Goal: Communication & Community: Answer question/provide support

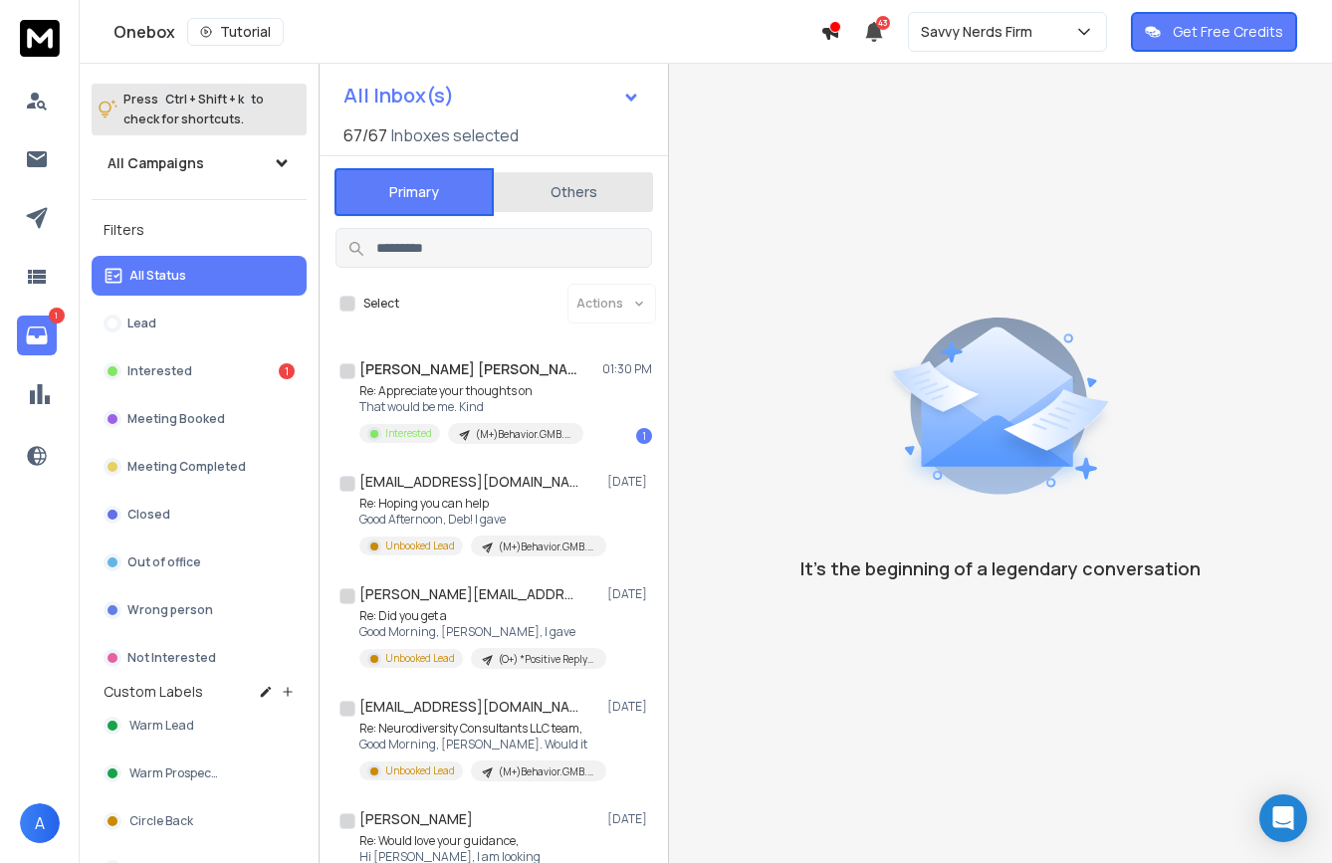
drag, startPoint x: 521, startPoint y: 371, endPoint x: 1456, endPoint y: 809, distance: 1033.1
click at [1331, 809] on html "ReferralStack Unlock AI-powered affiliate growth Lifetime Deals available! Clai…" at bounding box center [666, 431] width 1332 height 863
click at [17, 620] on div "1 A" at bounding box center [40, 431] width 80 height 863
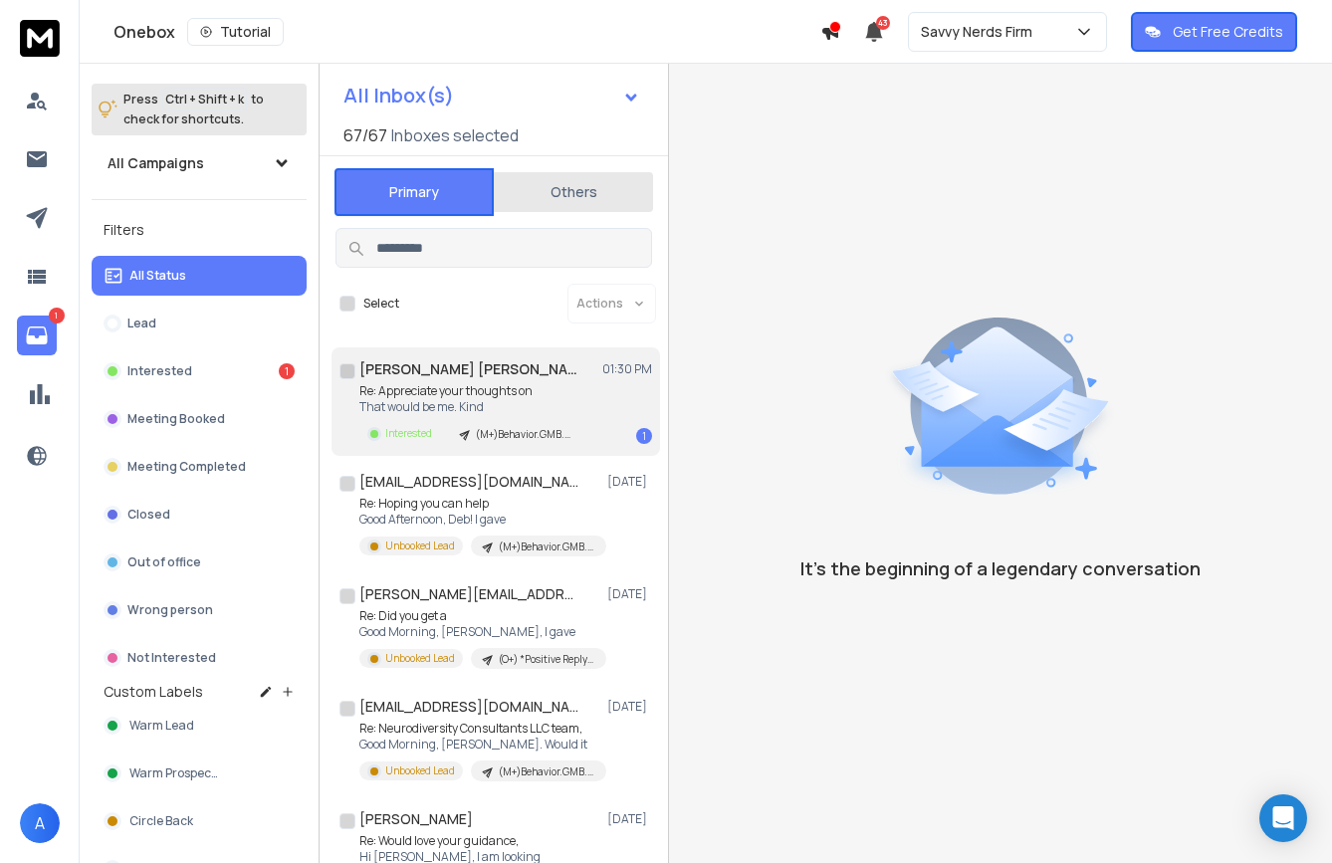
click at [452, 378] on div "Anna Jane 01:30 PM" at bounding box center [505, 369] width 293 height 20
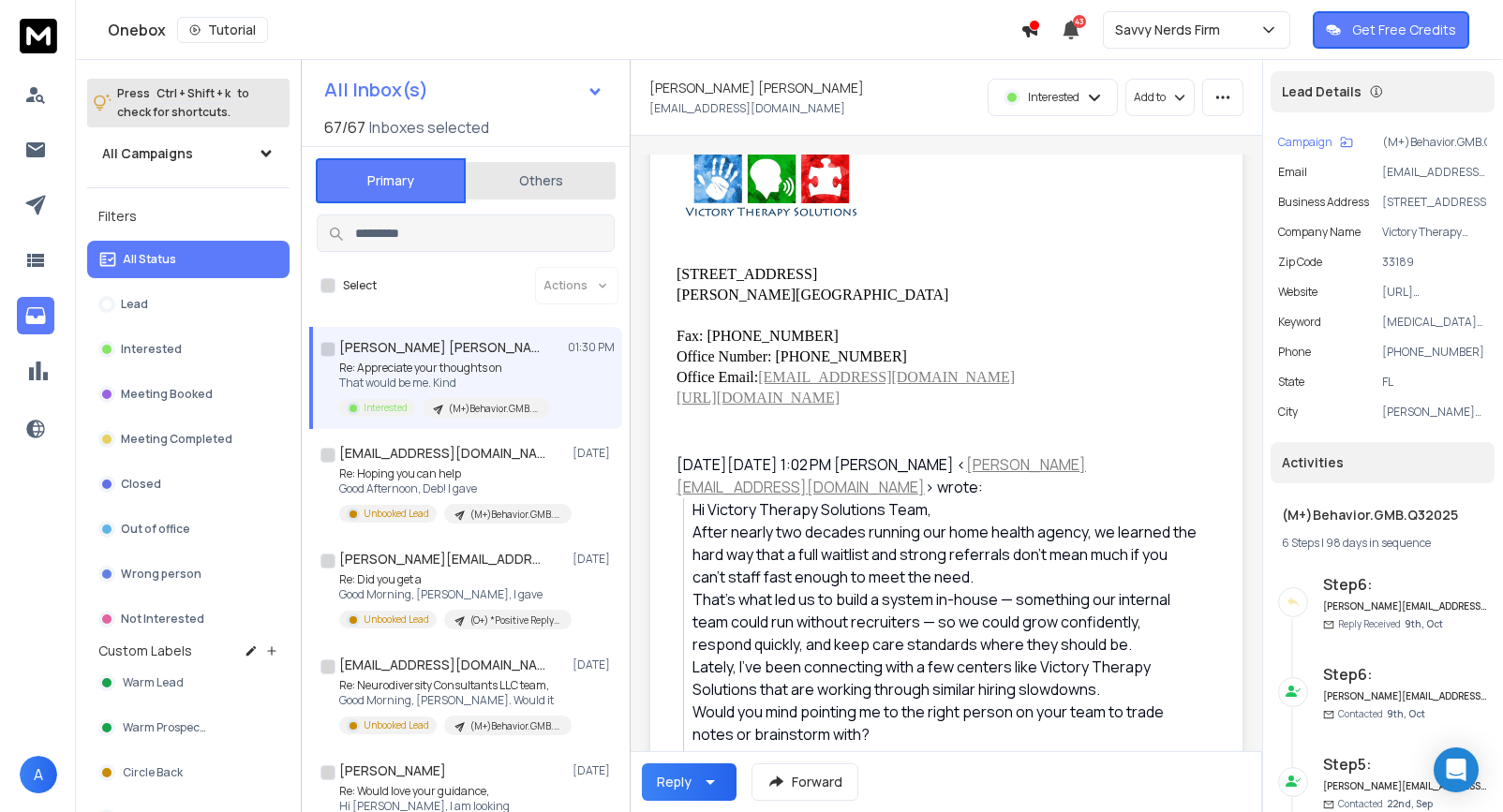
scroll to position [336, 0]
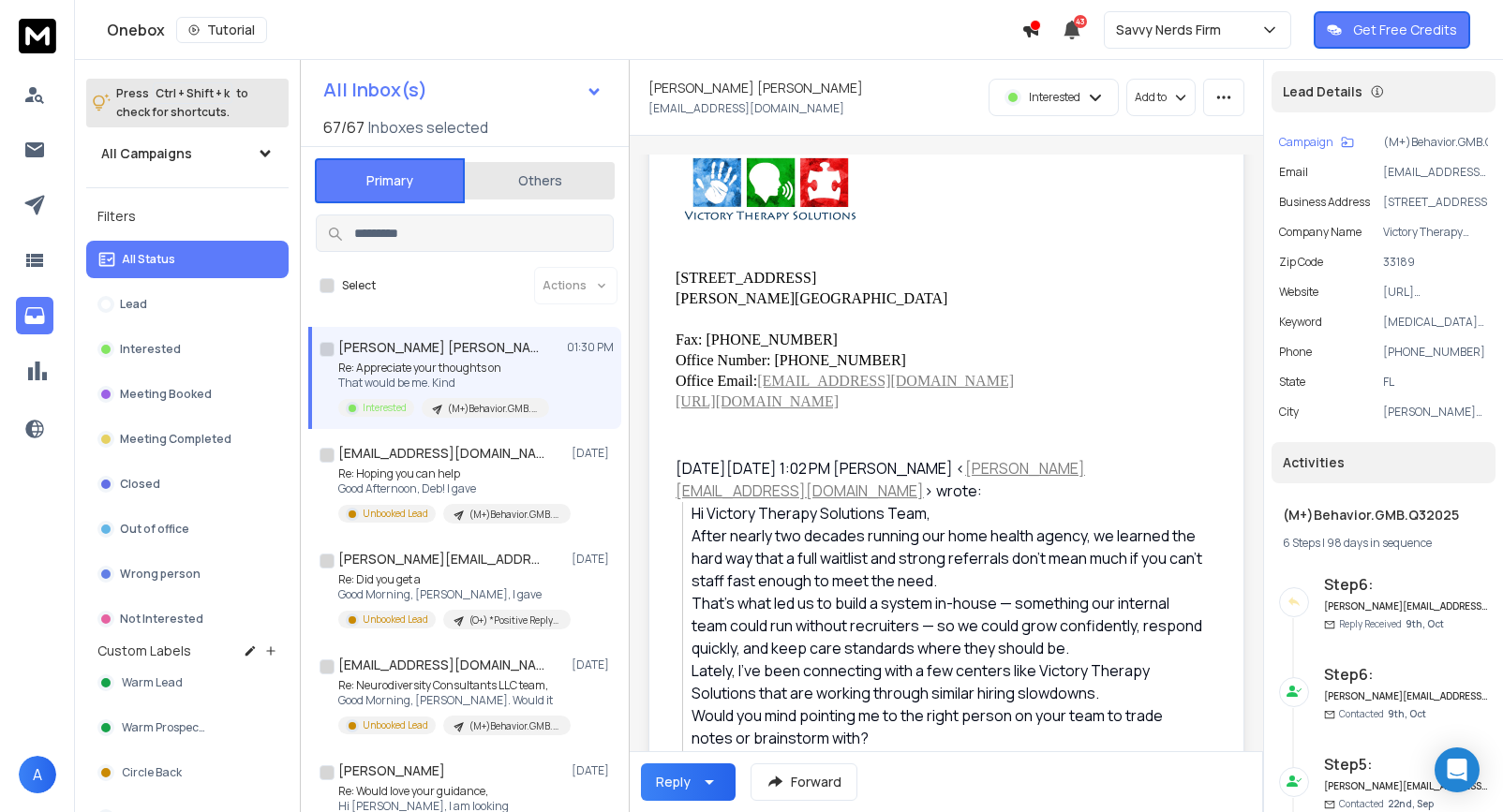
click at [888, 514] on div "Hi Victory Therapy Solutions Team," at bounding box center [947, 514] width 511 height 23
copy div "Hi Victory Therapy Solutions Team,"
click at [1050, 348] on p "Fax: [PHONE_NUMBER]" at bounding box center [938, 340] width 526 height 21
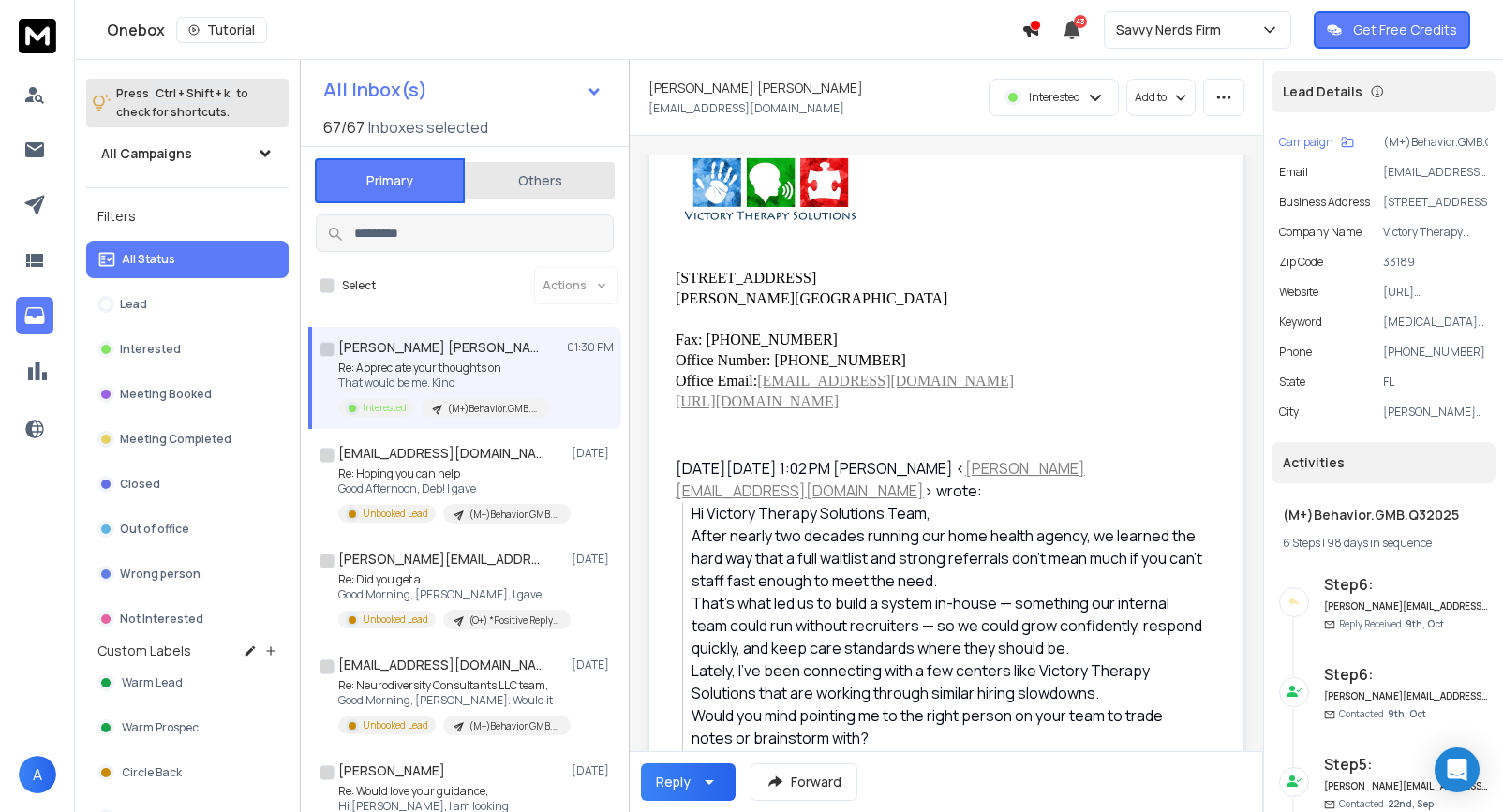
click at [1253, 354] on p "[PHONE_NUMBER]" at bounding box center [1434, 352] width 104 height 15
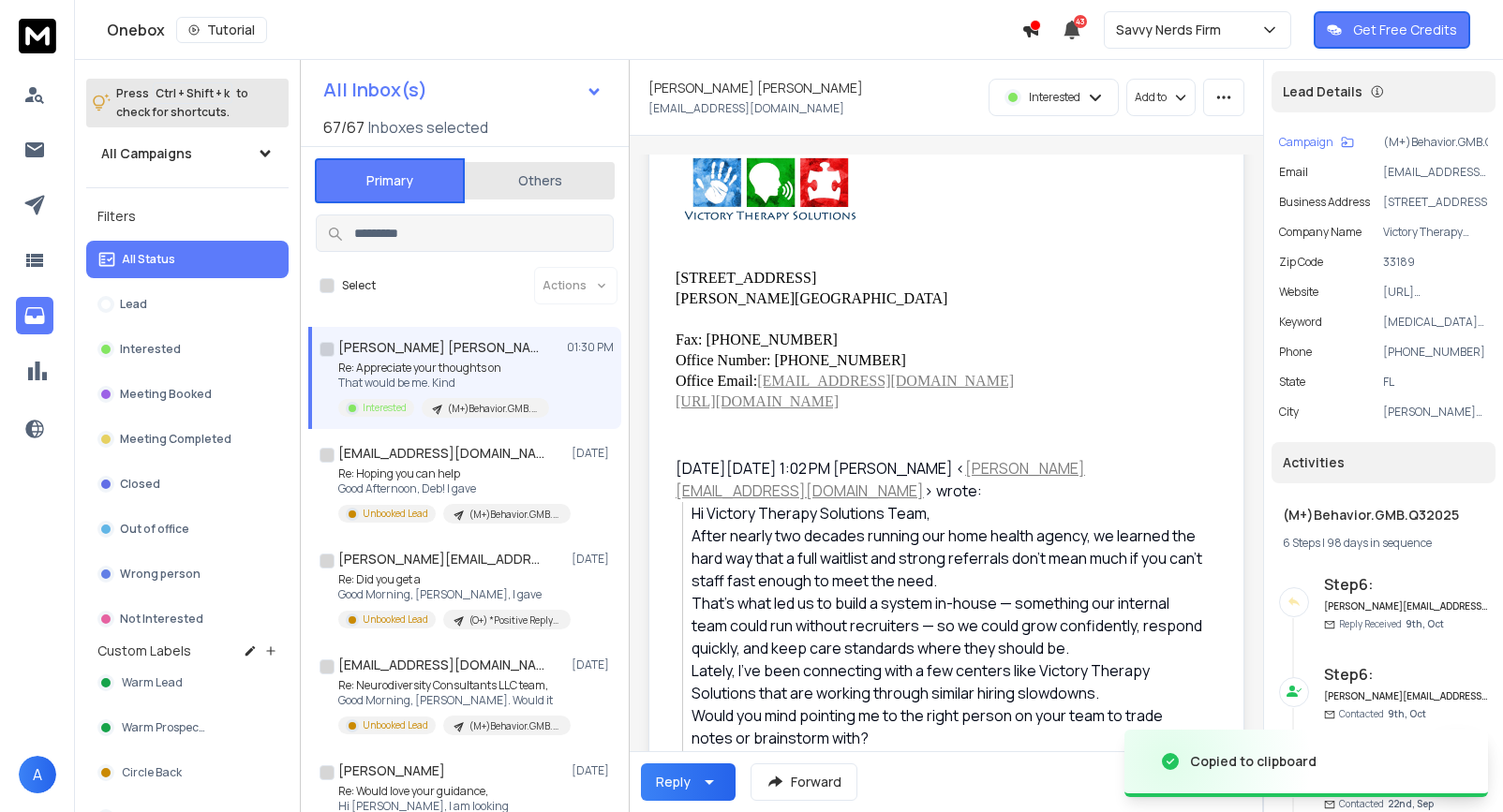
click at [1054, 225] on link at bounding box center [938, 187] width 526 height 76
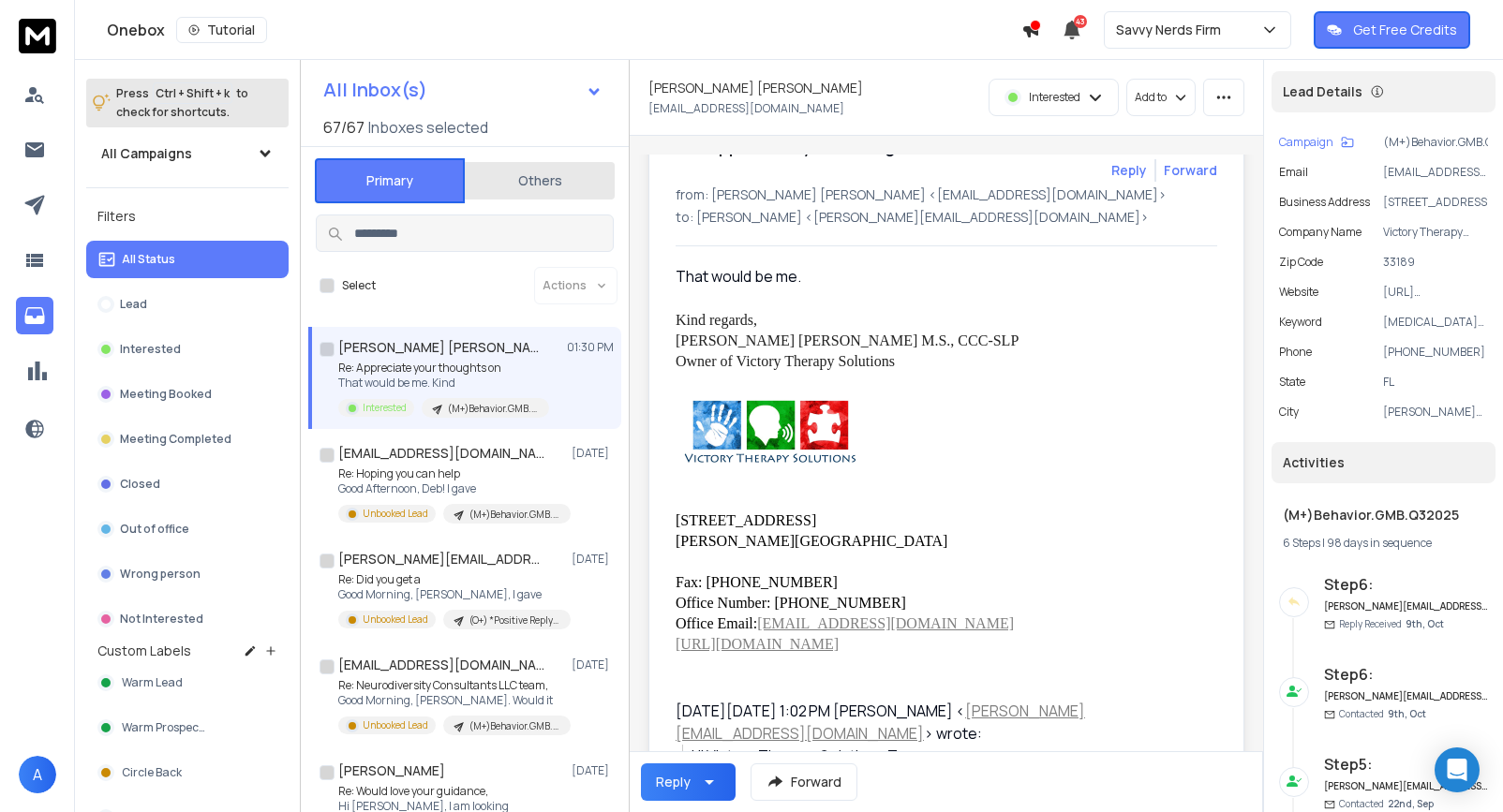
scroll to position [0, 0]
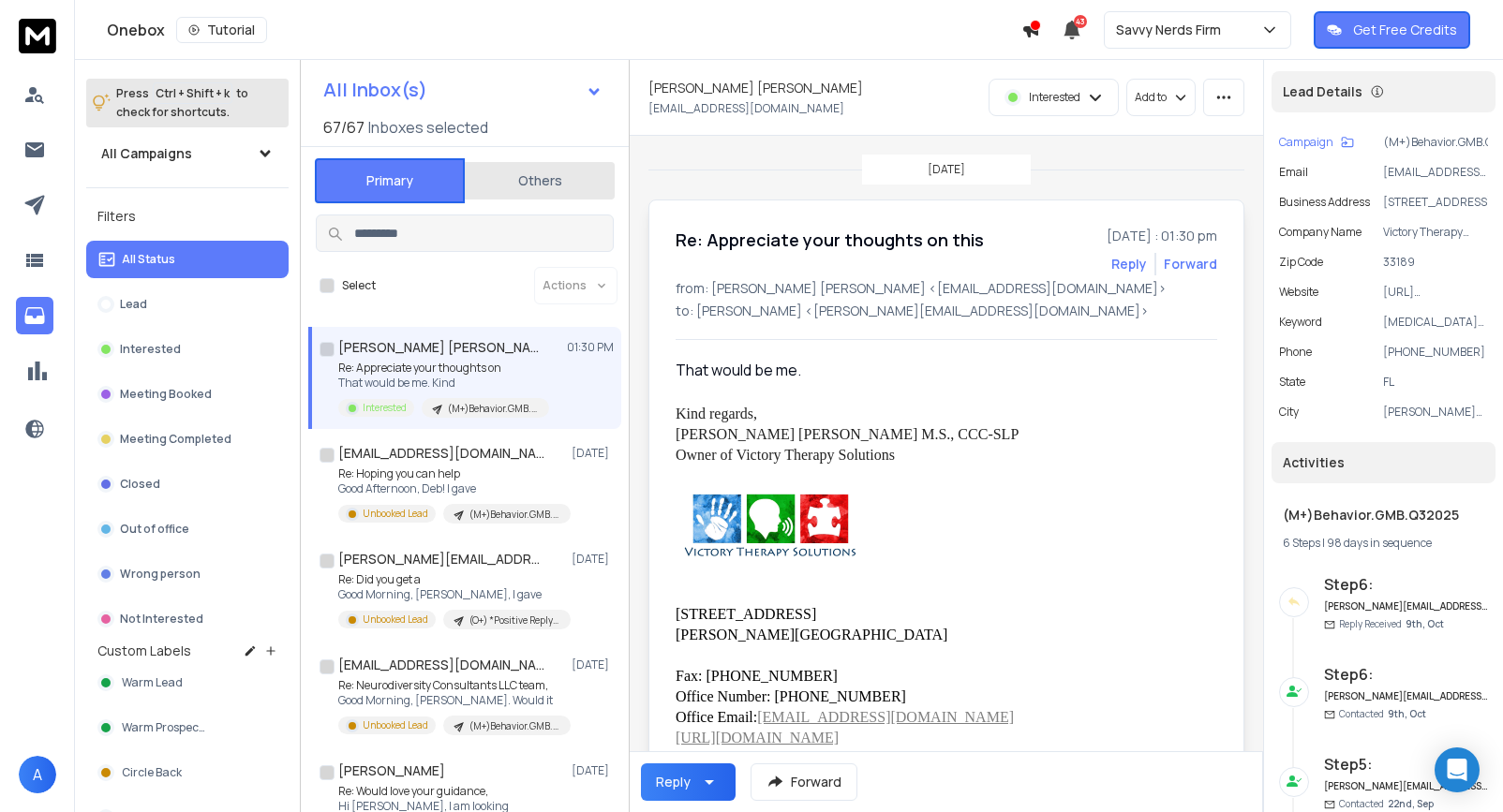
click at [979, 394] on div "That would be me. Kind regards, Anna Jane M.S., CCC-SLP Owner of Victory Therap…" at bounding box center [938, 553] width 526 height 390
drag, startPoint x: 992, startPoint y: 472, endPoint x: 1044, endPoint y: 470, distance: 52.0
click at [1044, 470] on p at bounding box center [938, 476] width 526 height 21
click at [1122, 274] on div "Reply Forward" at bounding box center [1161, 264] width 110 height 23
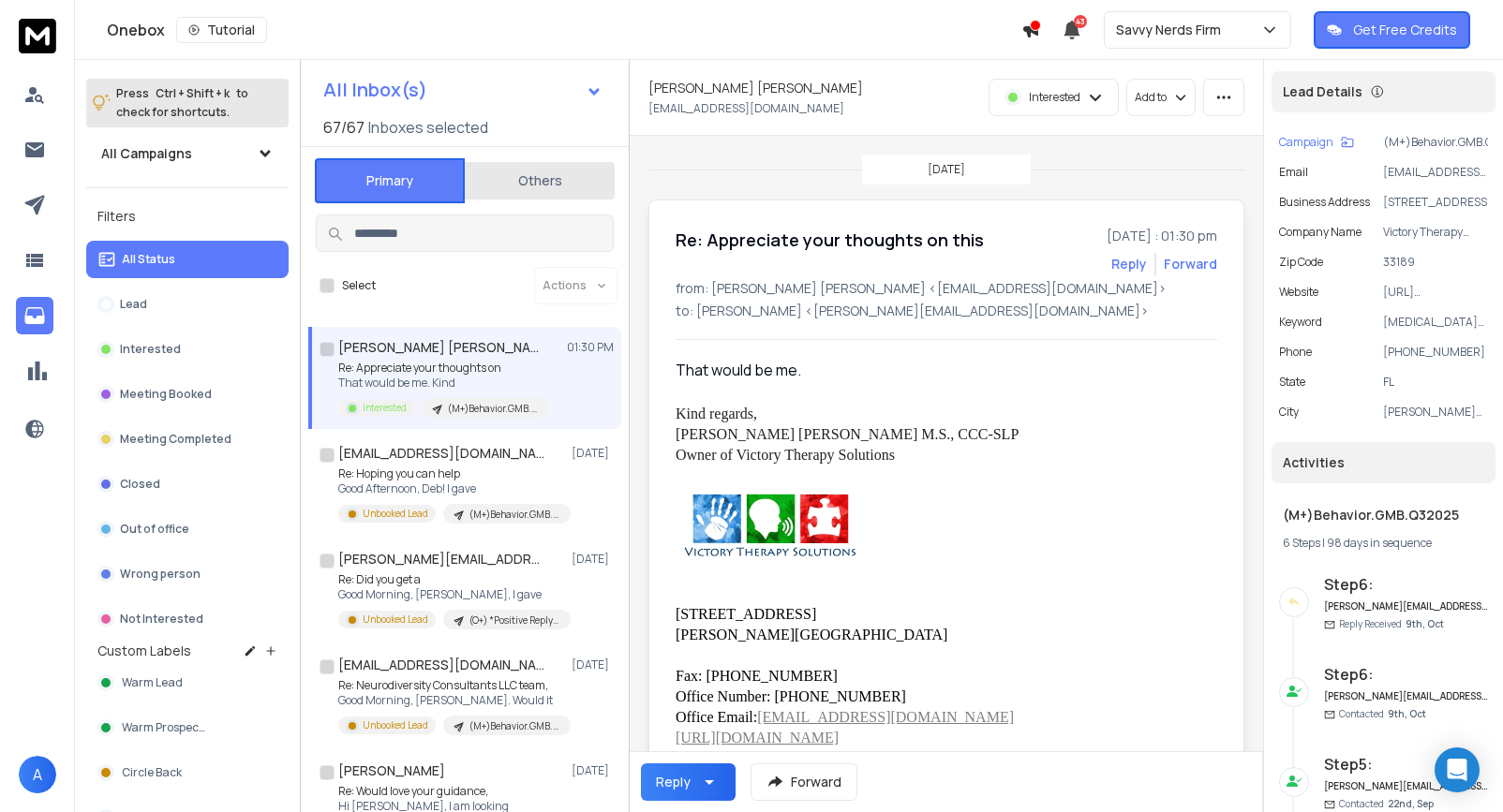
click at [1122, 269] on button "Reply" at bounding box center [1129, 264] width 36 height 19
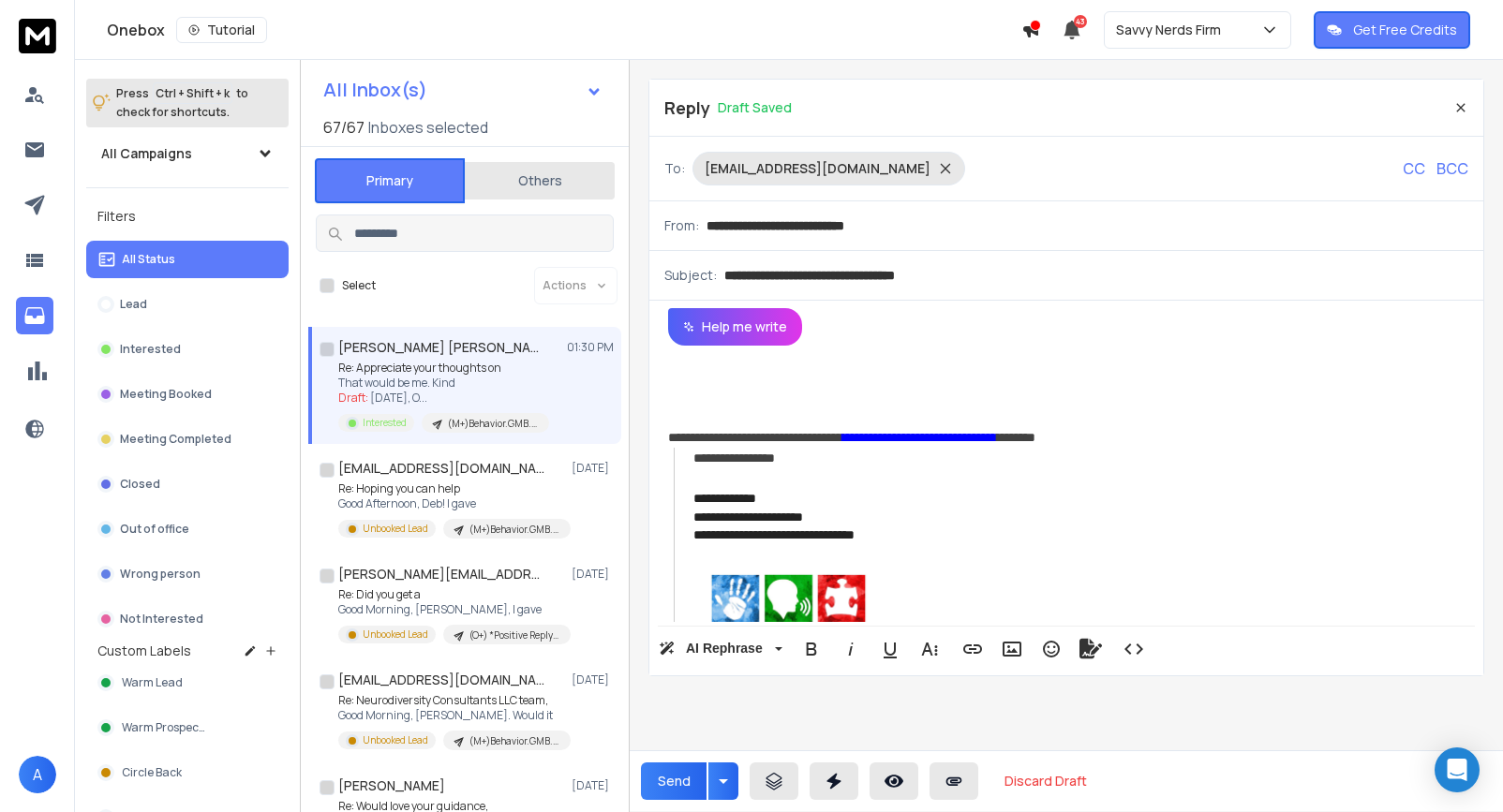
click at [693, 372] on div at bounding box center [1066, 374] width 796 height 21
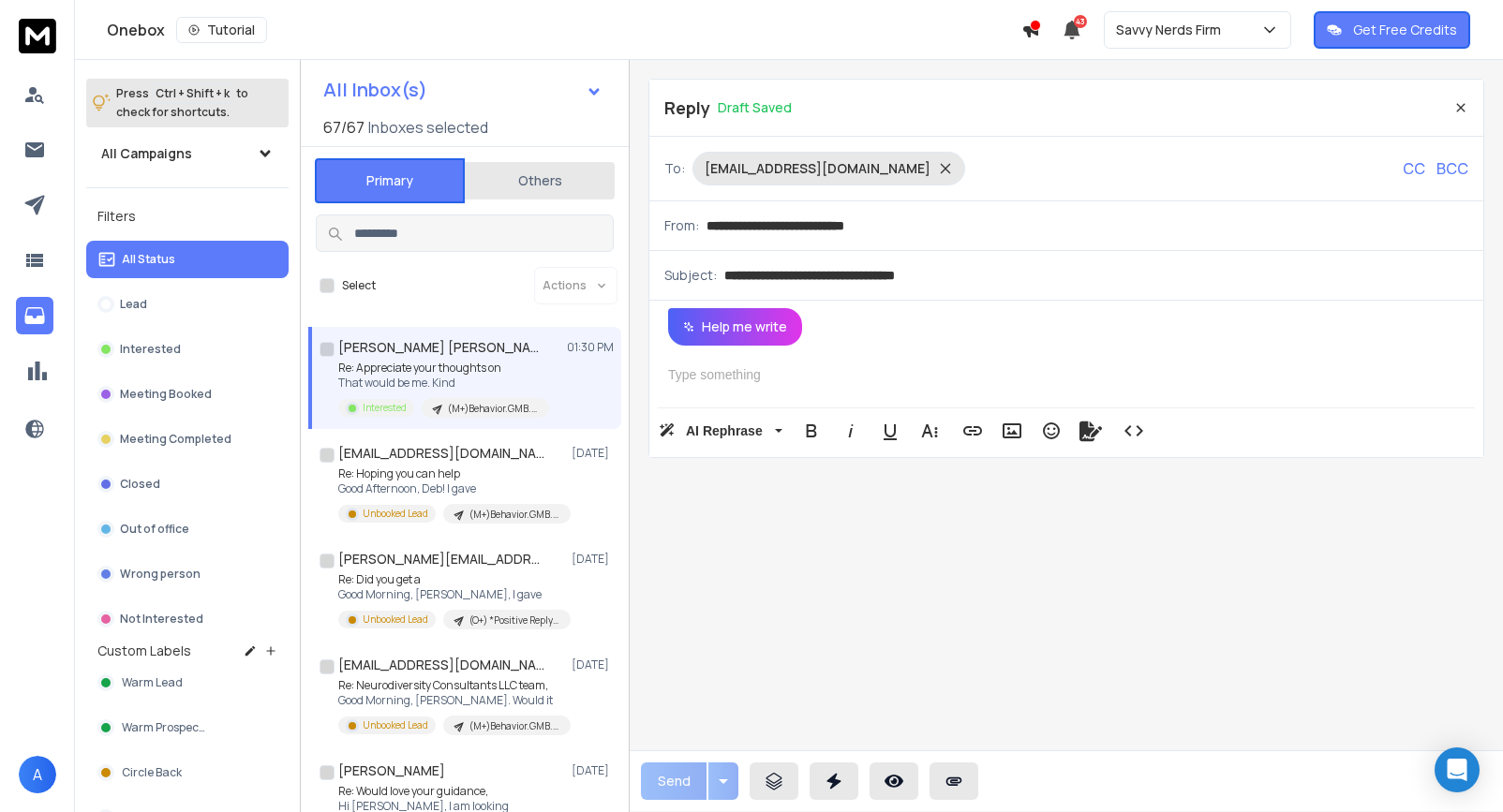
click at [447, 377] on p "That would be me. Kind" at bounding box center [443, 383] width 211 height 15
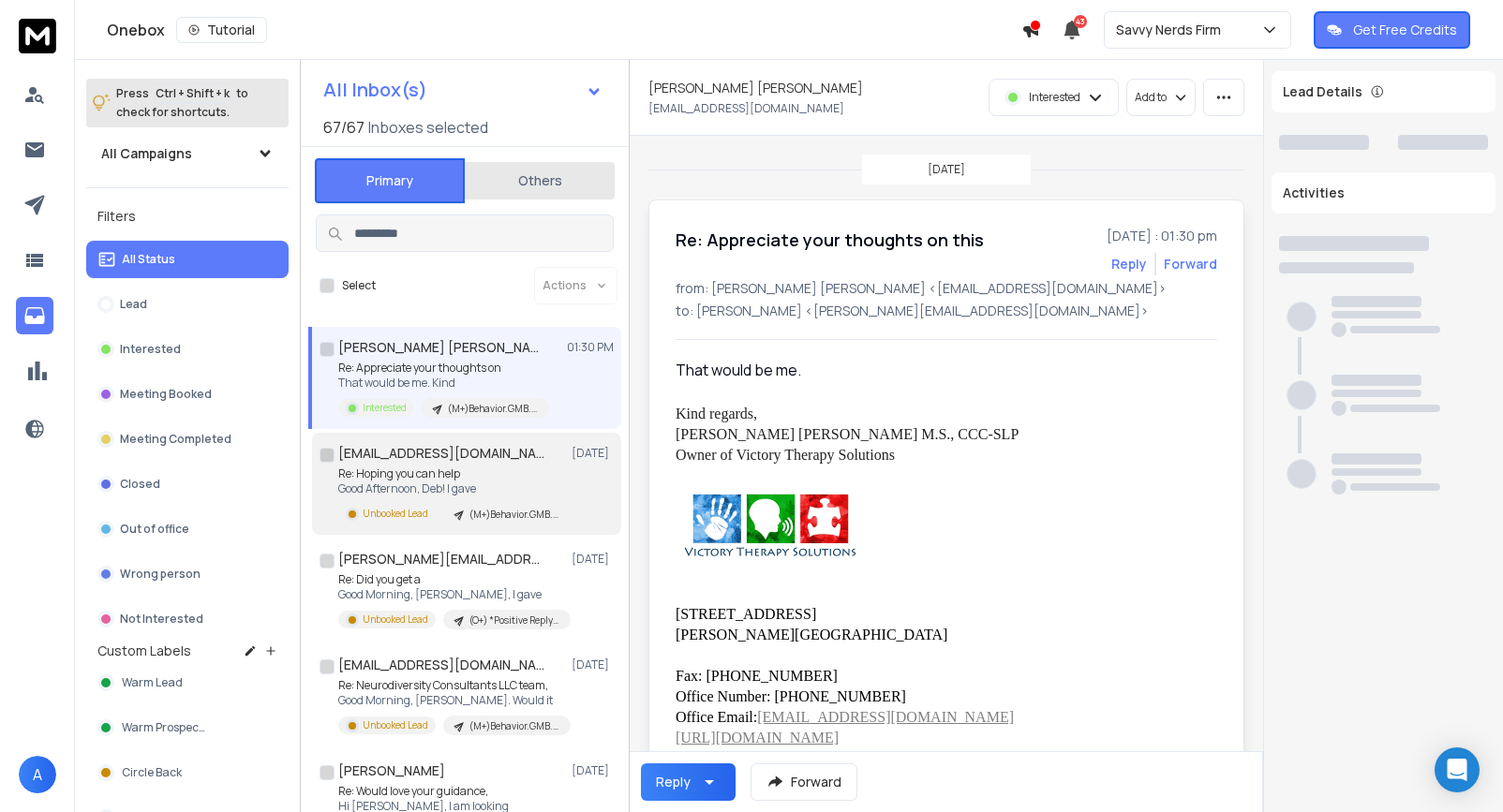
click at [445, 462] on h1 "[EMAIL_ADDRESS][DOMAIN_NAME]" at bounding box center [440, 454] width 206 height 19
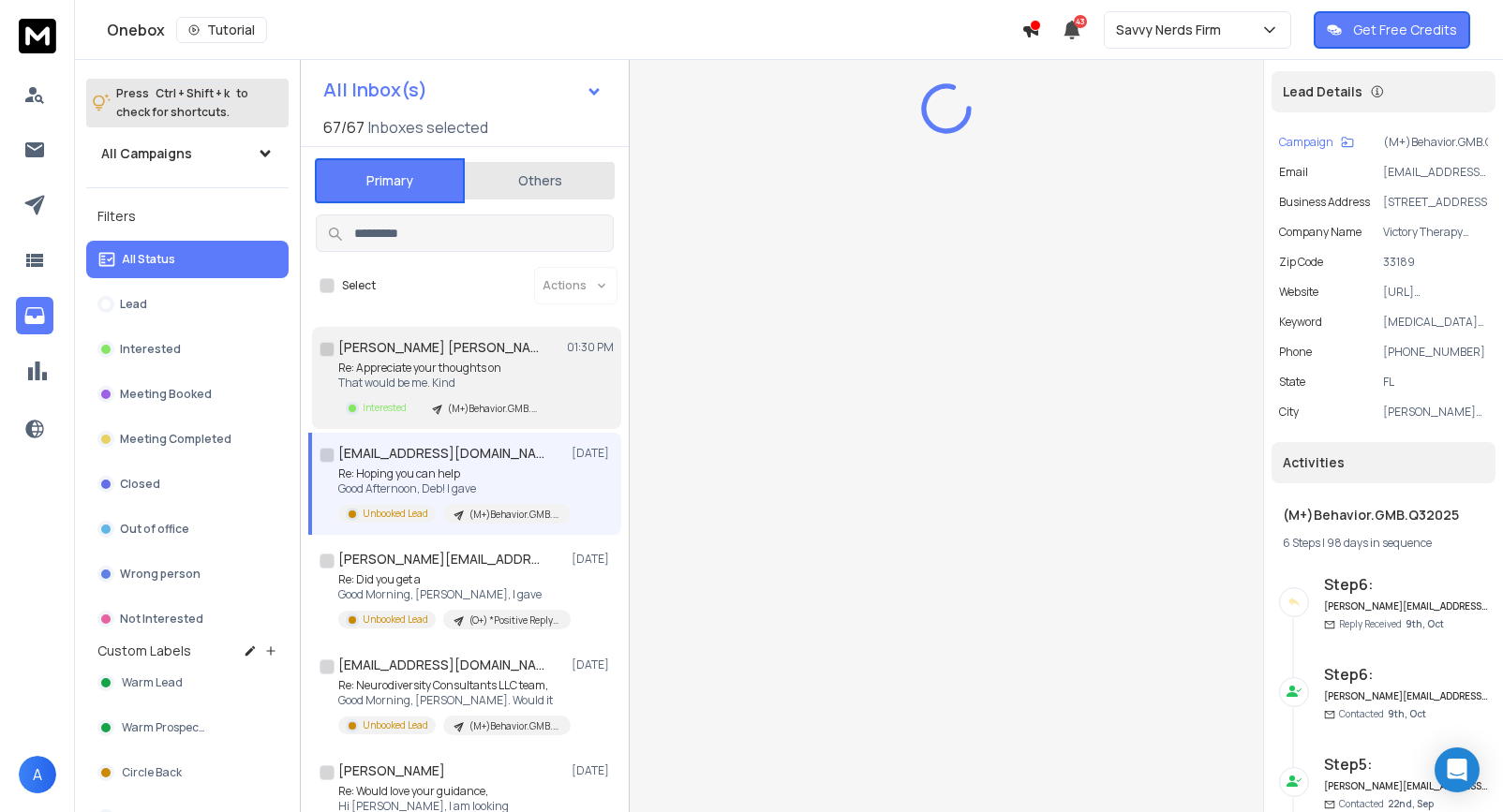
click at [426, 354] on div "Anna Jane 01:30 PM" at bounding box center [475, 347] width 276 height 19
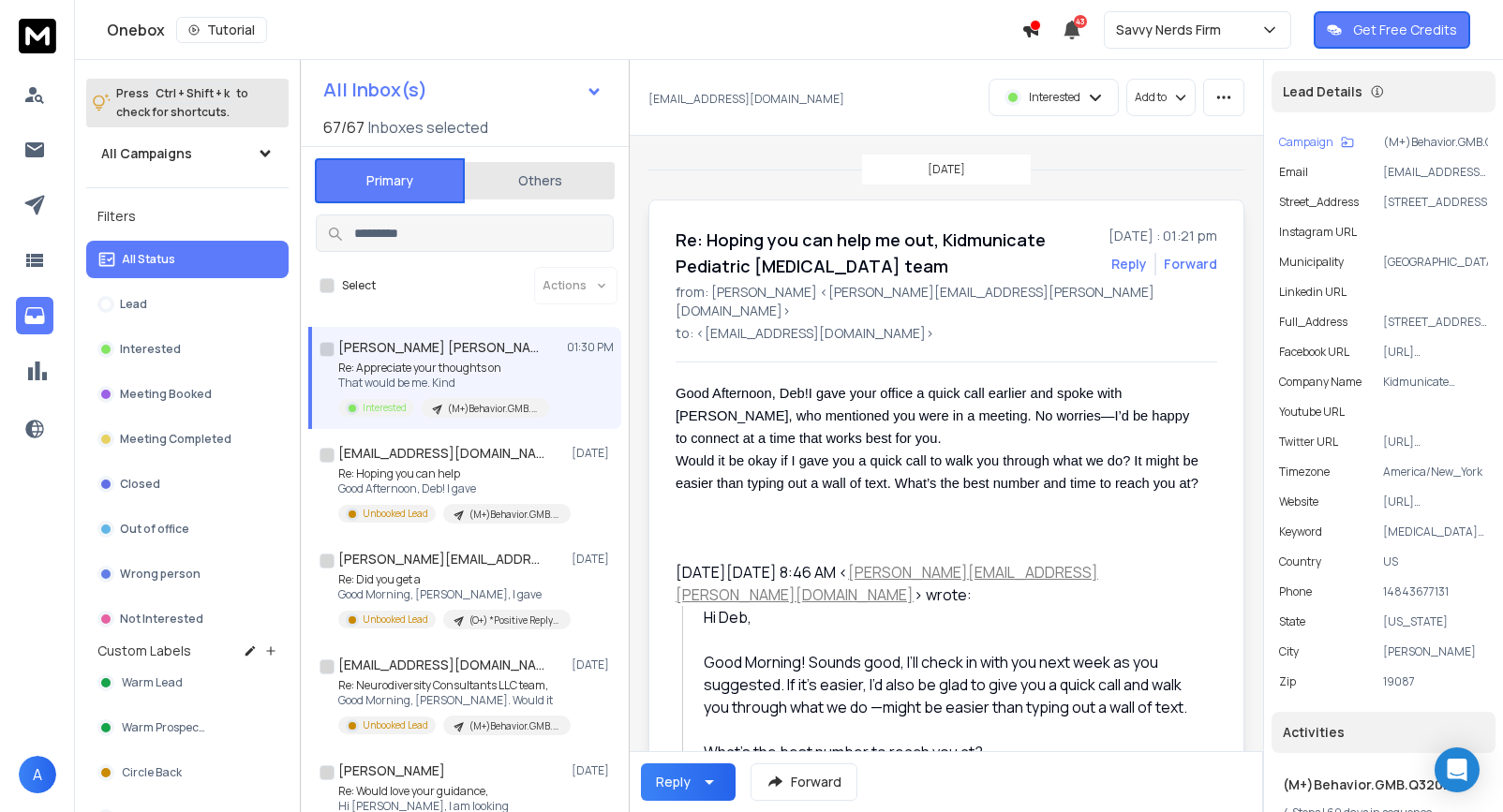
click at [413, 354] on div "Anna Jane 01:30 PM" at bounding box center [475, 347] width 276 height 19
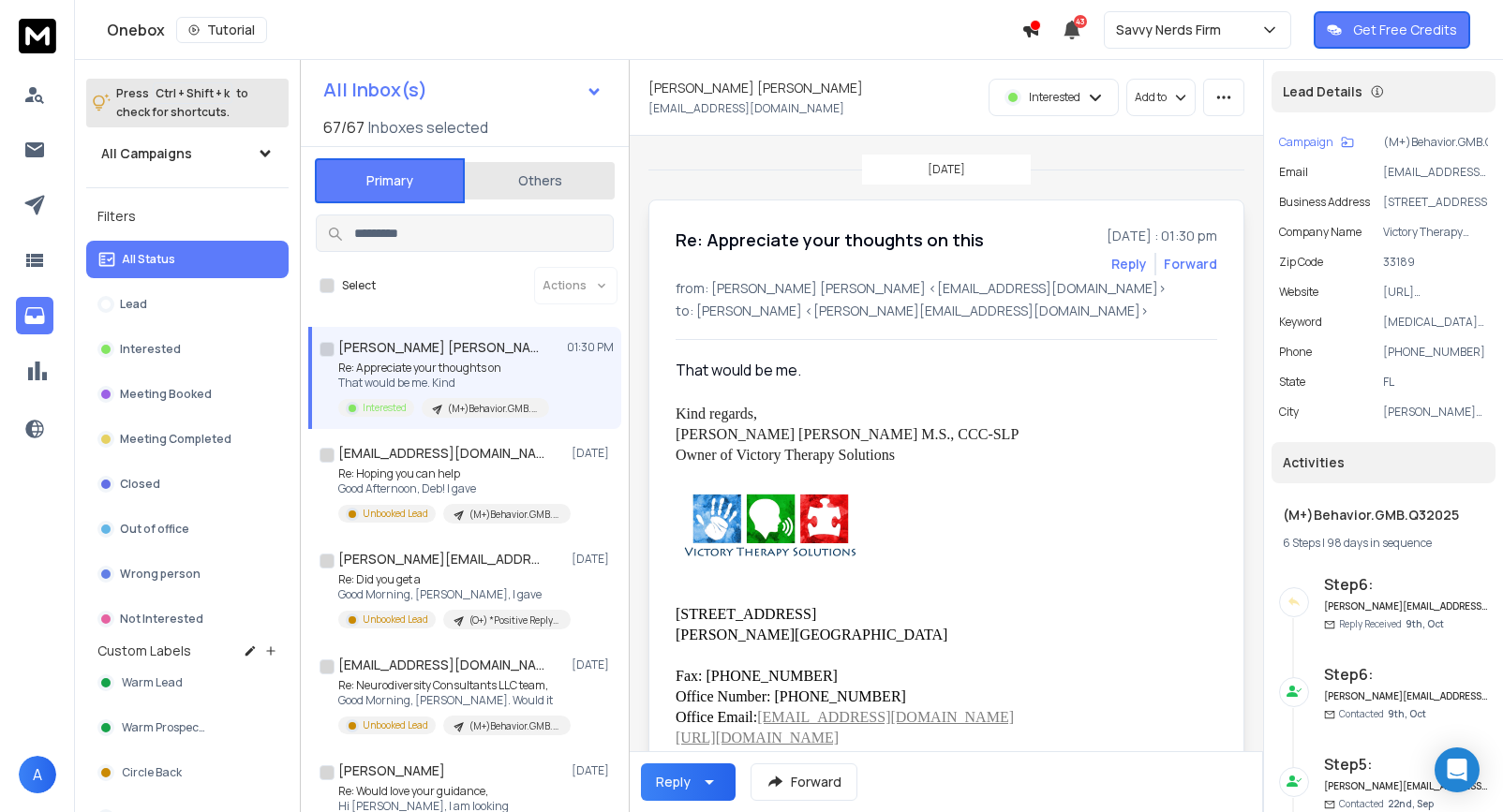
click at [667, 775] on div "Reply" at bounding box center [673, 782] width 35 height 19
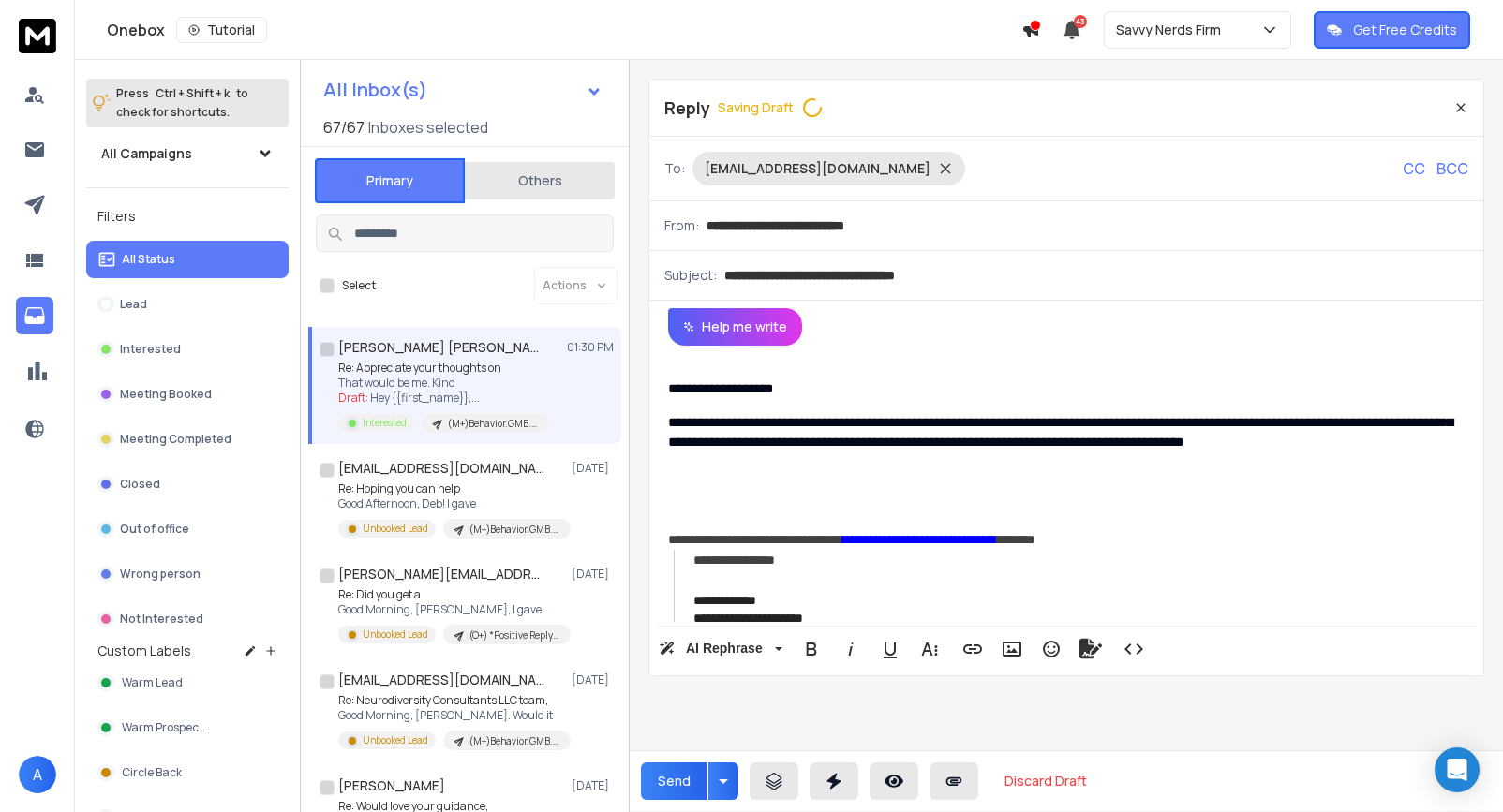
click at [773, 387] on span "**********" at bounding box center [720, 389] width 104 height 13
click at [744, 502] on div at bounding box center [1063, 498] width 791 height 21
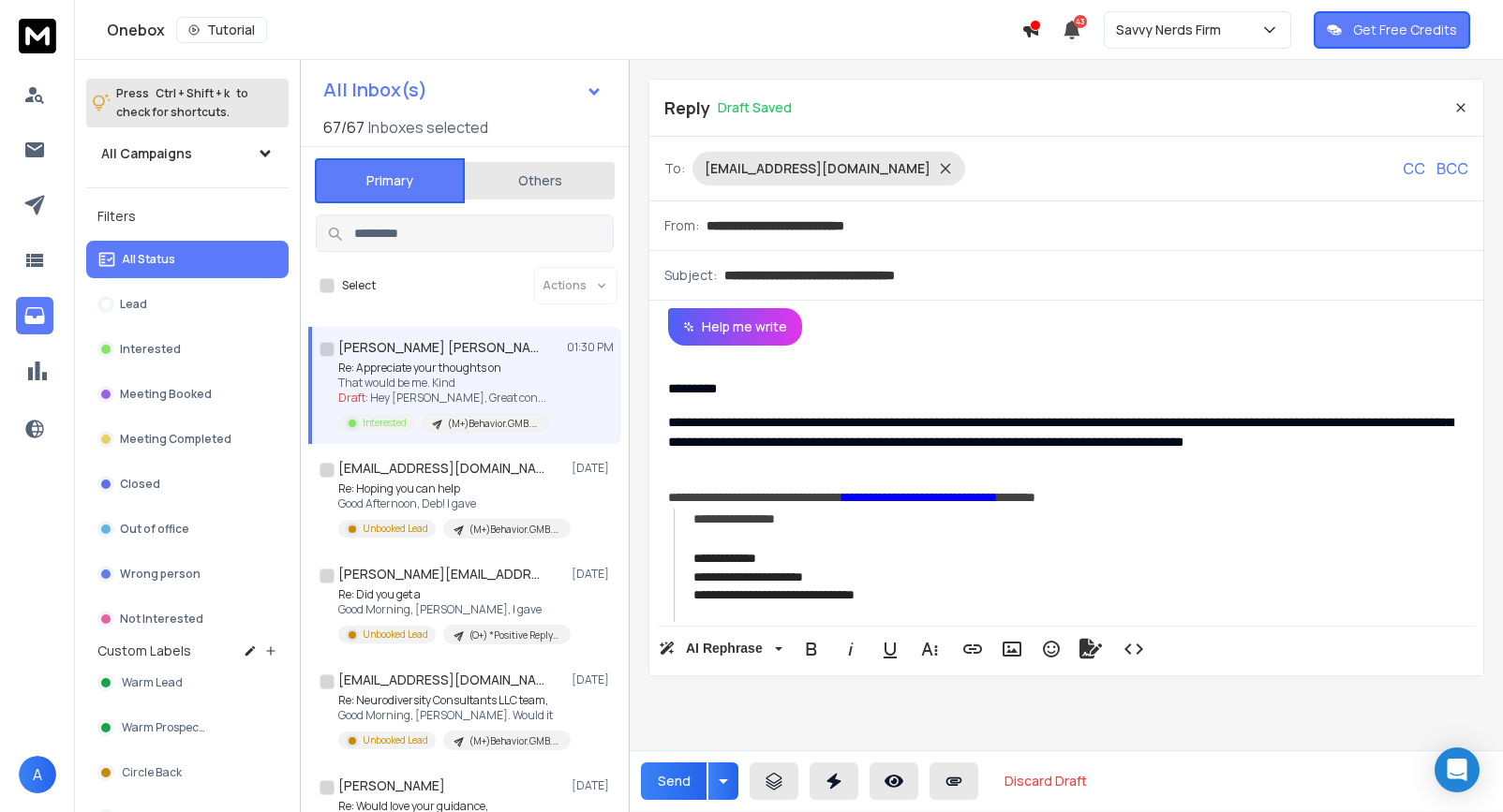
click at [1227, 418] on span "**********" at bounding box center [1061, 432] width 785 height 32
click at [1144, 441] on span "**********" at bounding box center [1061, 432] width 785 height 32
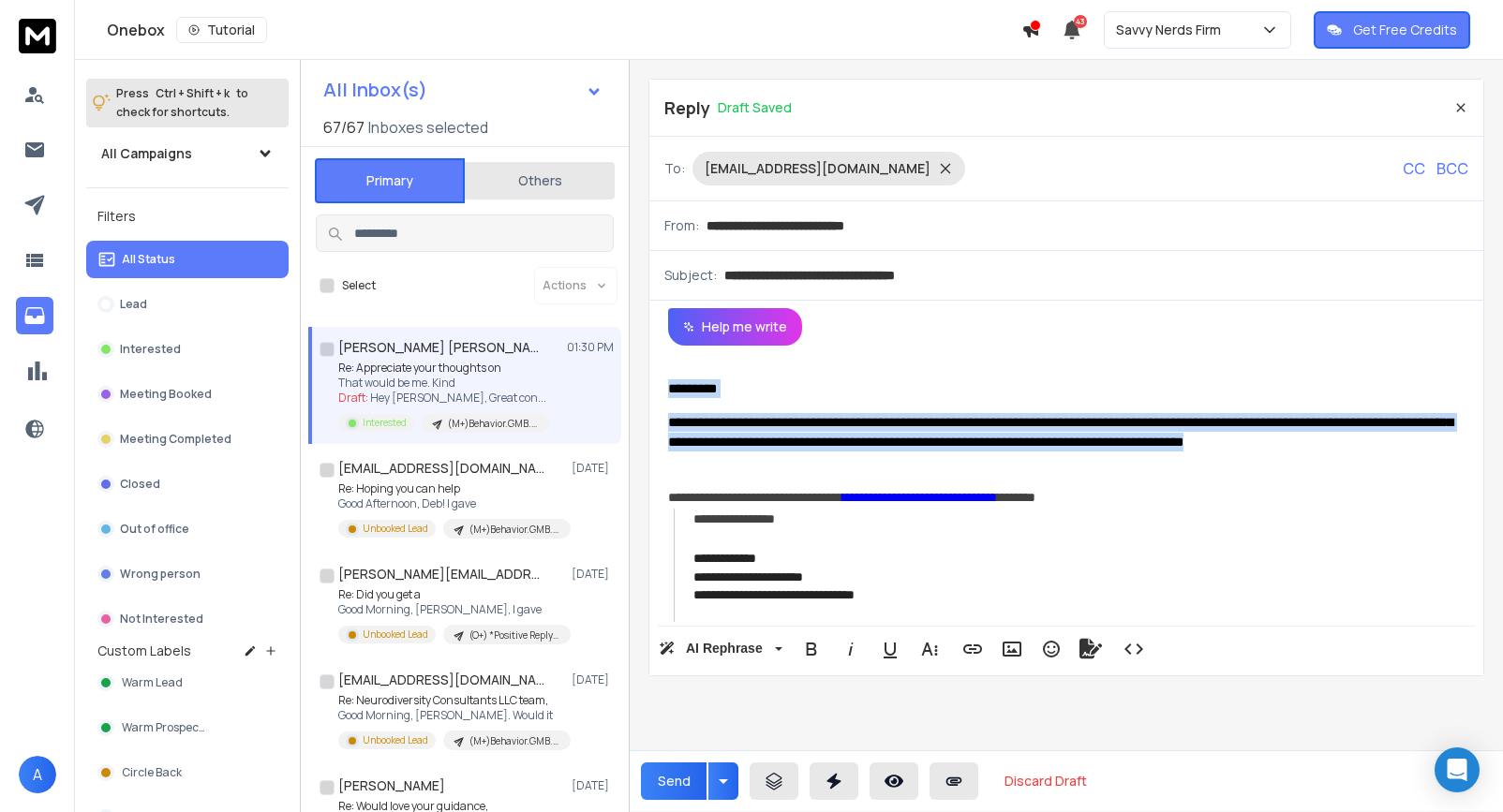
drag, startPoint x: 1356, startPoint y: 450, endPoint x: 657, endPoint y: 378, distance: 702.7
click at [657, 378] on div "**********" at bounding box center [1063, 484] width 828 height 277
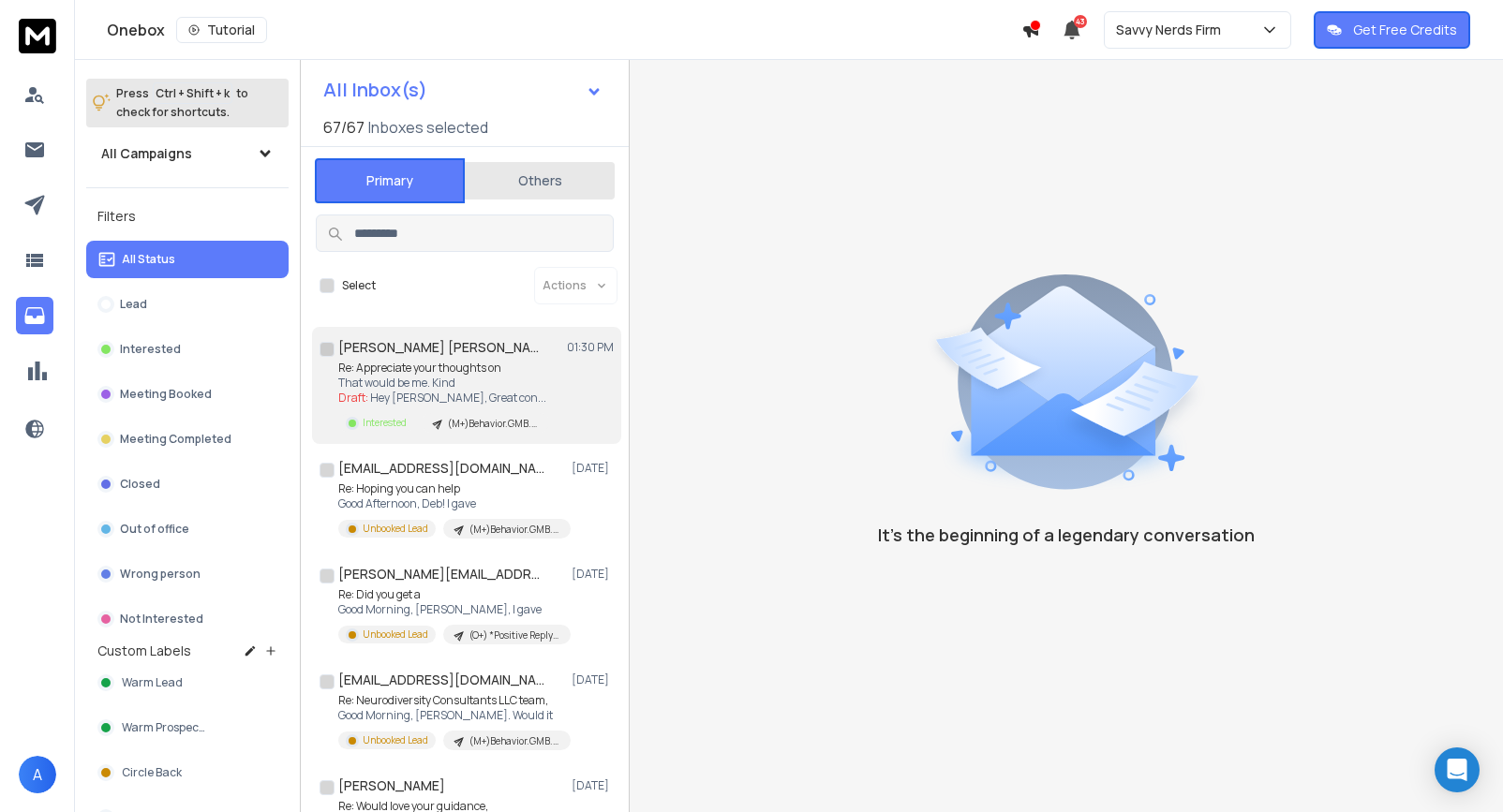
click at [438, 375] on p "That would be me. Kind" at bounding box center [443, 383] width 211 height 15
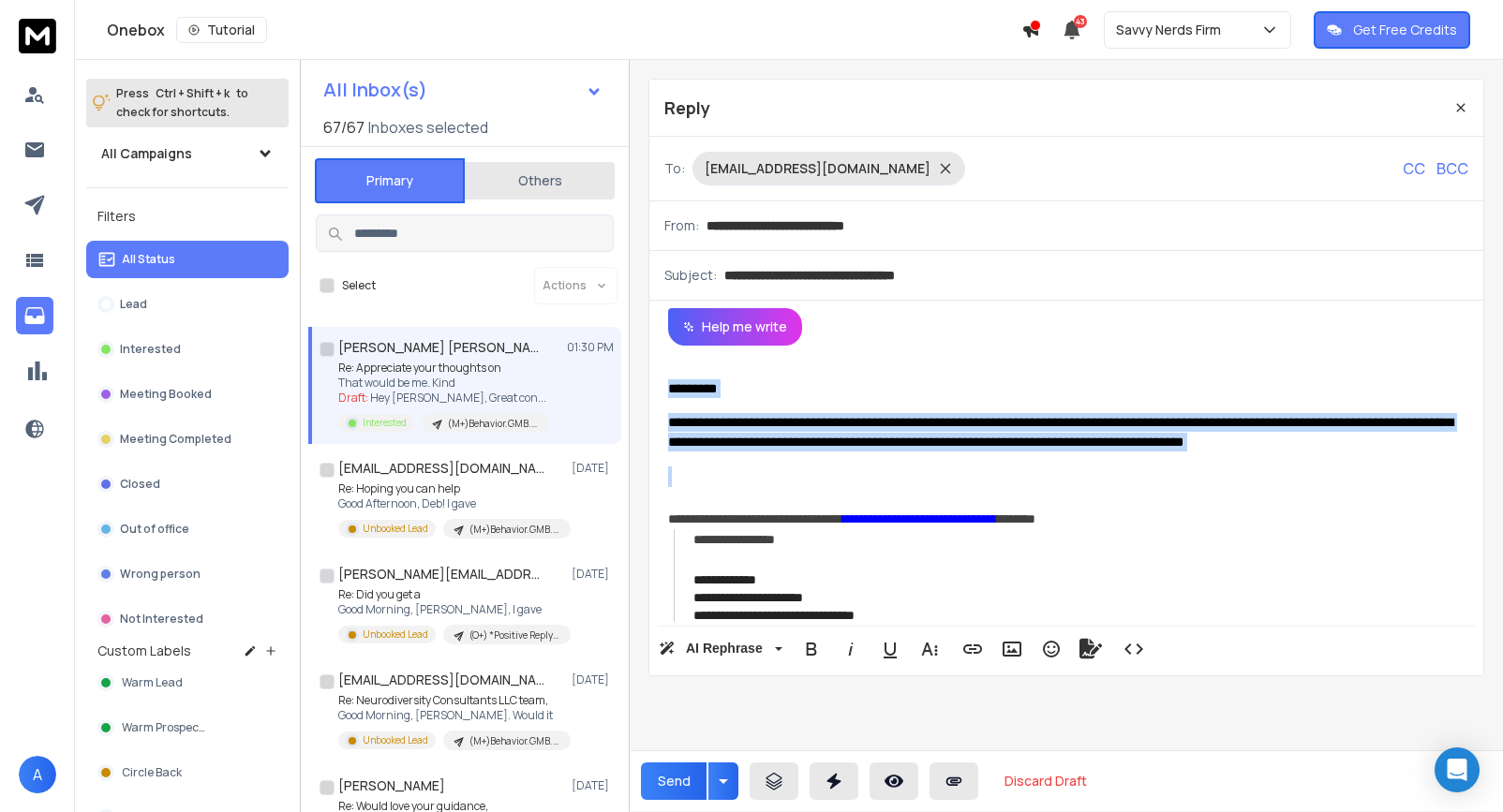
drag, startPoint x: 1350, startPoint y: 462, endPoint x: 666, endPoint y: 386, distance: 688.2
click at [666, 386] on div "**********" at bounding box center [1066, 484] width 834 height 277
copy b "**********"
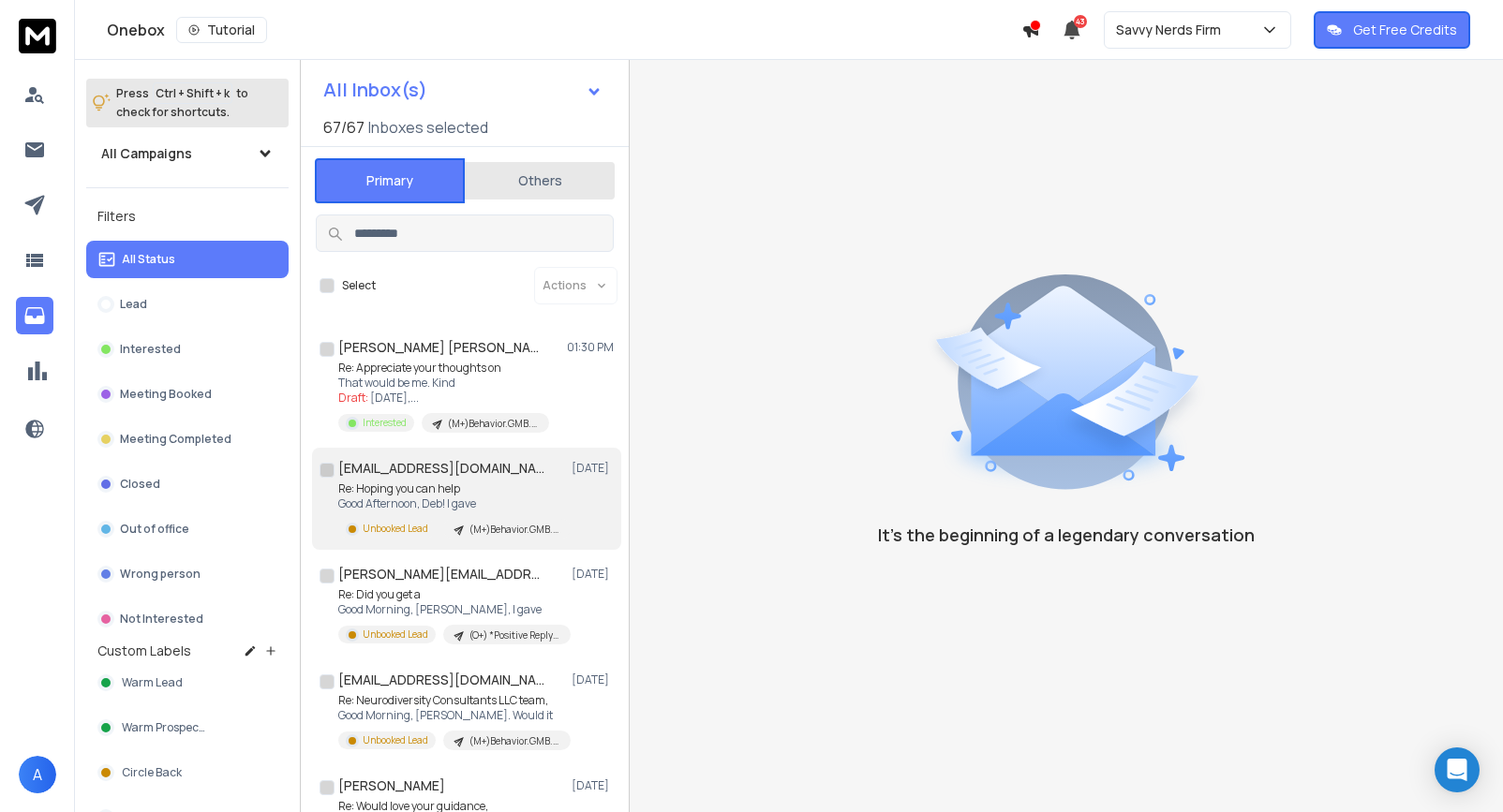
click at [460, 468] on h1 "[EMAIL_ADDRESS][DOMAIN_NAME]" at bounding box center [440, 469] width 206 height 19
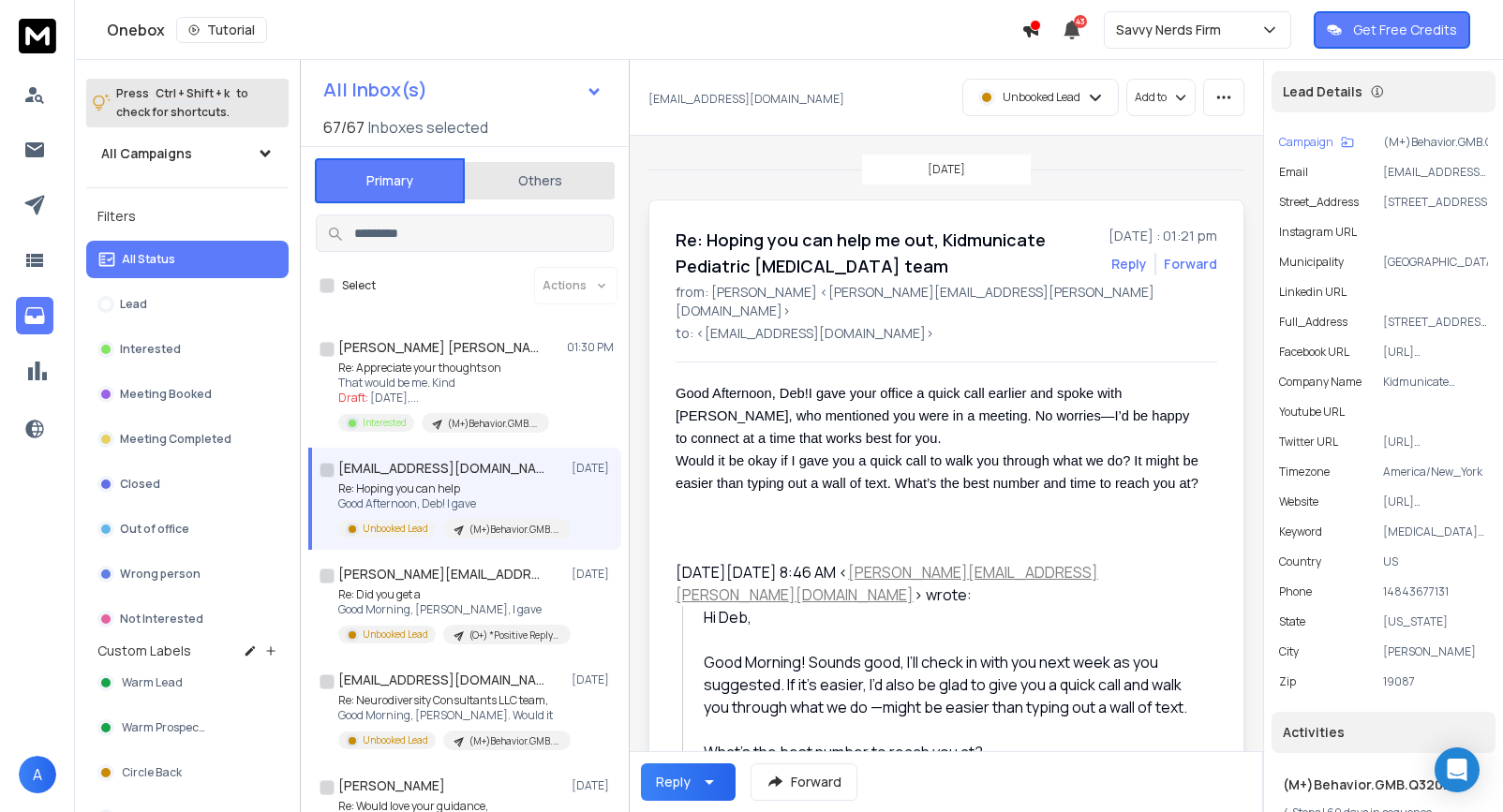
click at [675, 779] on div "Reply" at bounding box center [673, 782] width 35 height 19
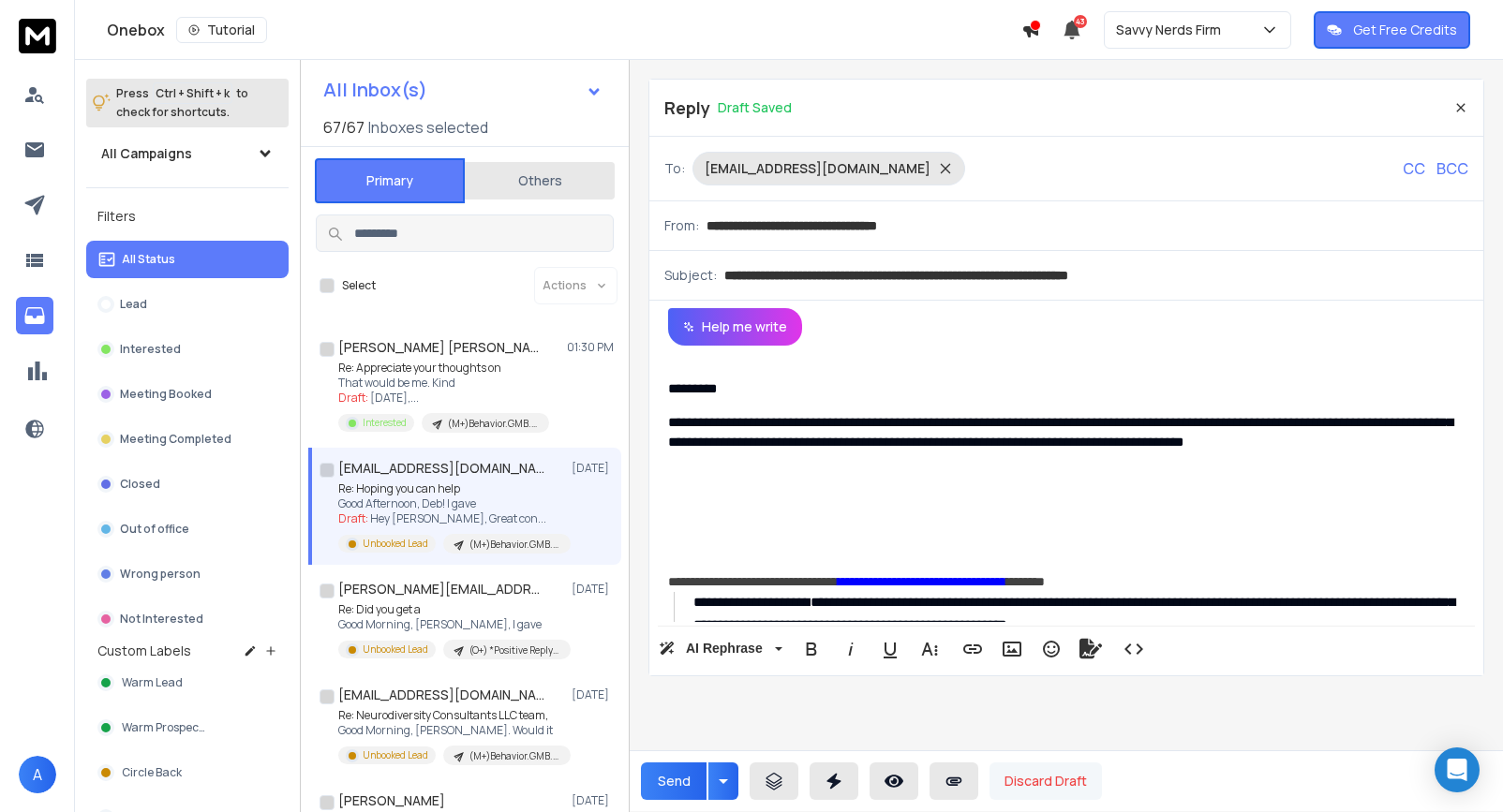
click at [1074, 785] on button "Discard Draft" at bounding box center [1045, 781] width 112 height 38
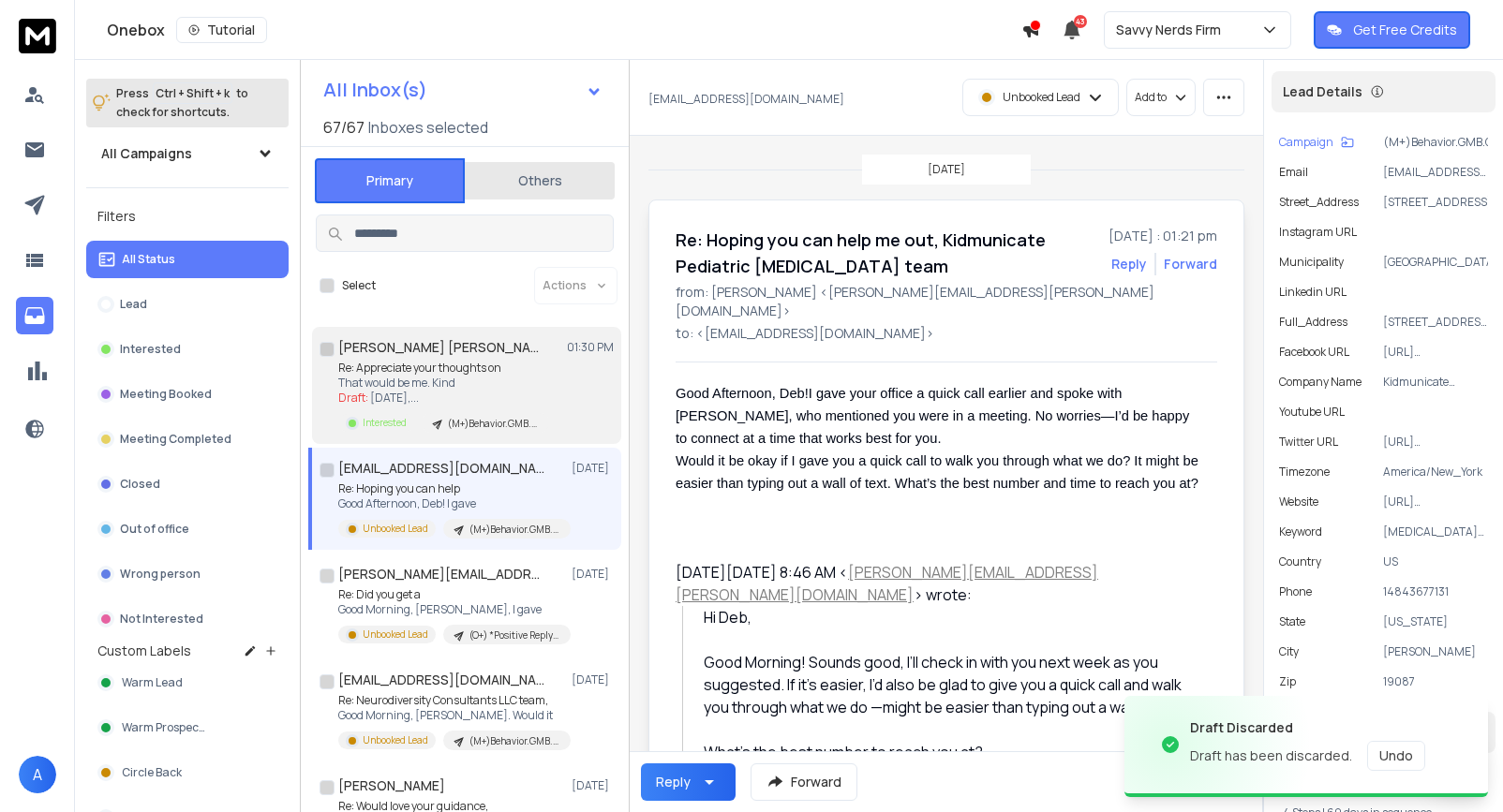
click at [390, 387] on p "That would be me. Kind" at bounding box center [443, 383] width 211 height 15
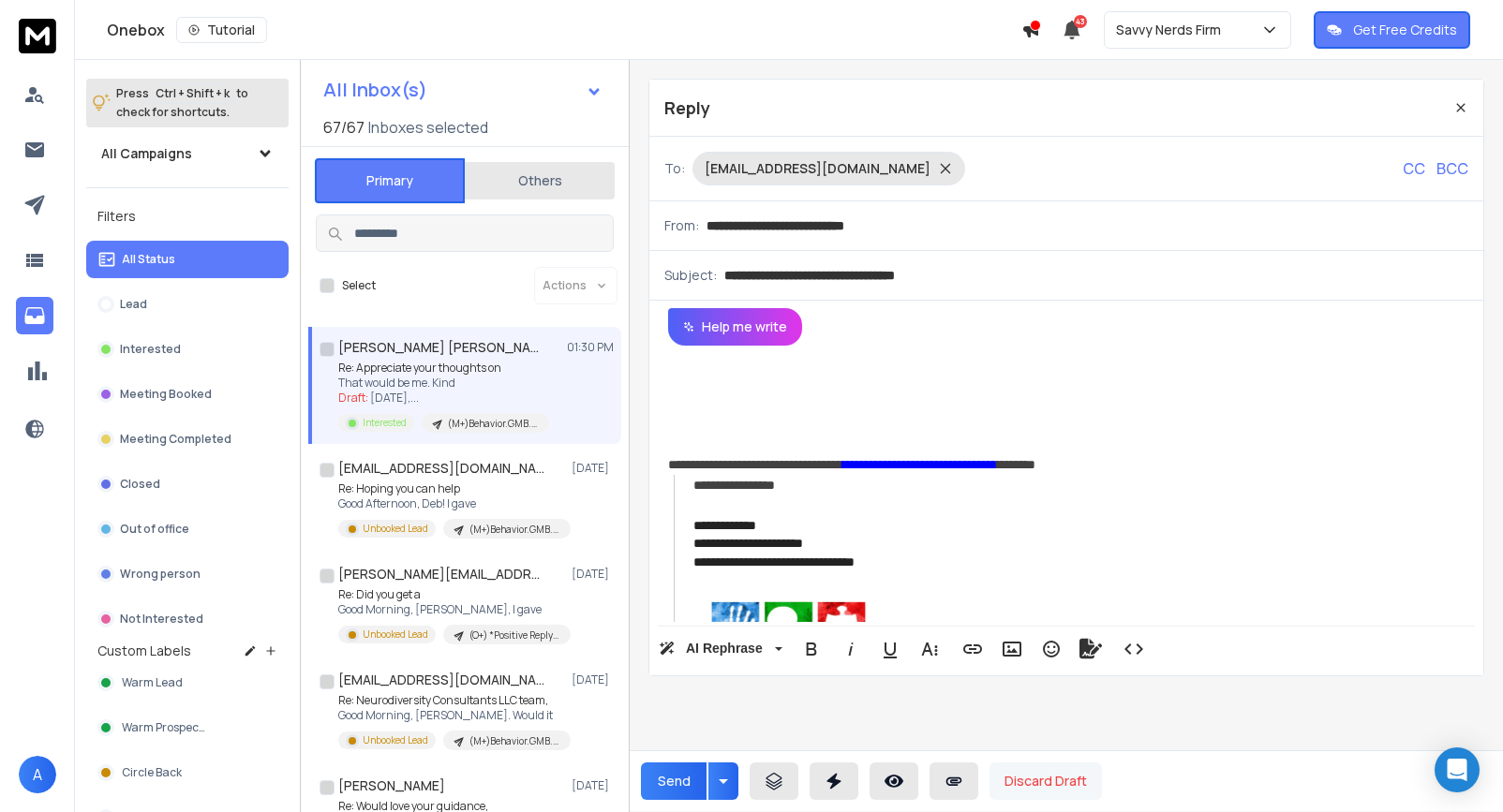
click at [1046, 785] on button "Discard Draft" at bounding box center [1045, 781] width 112 height 38
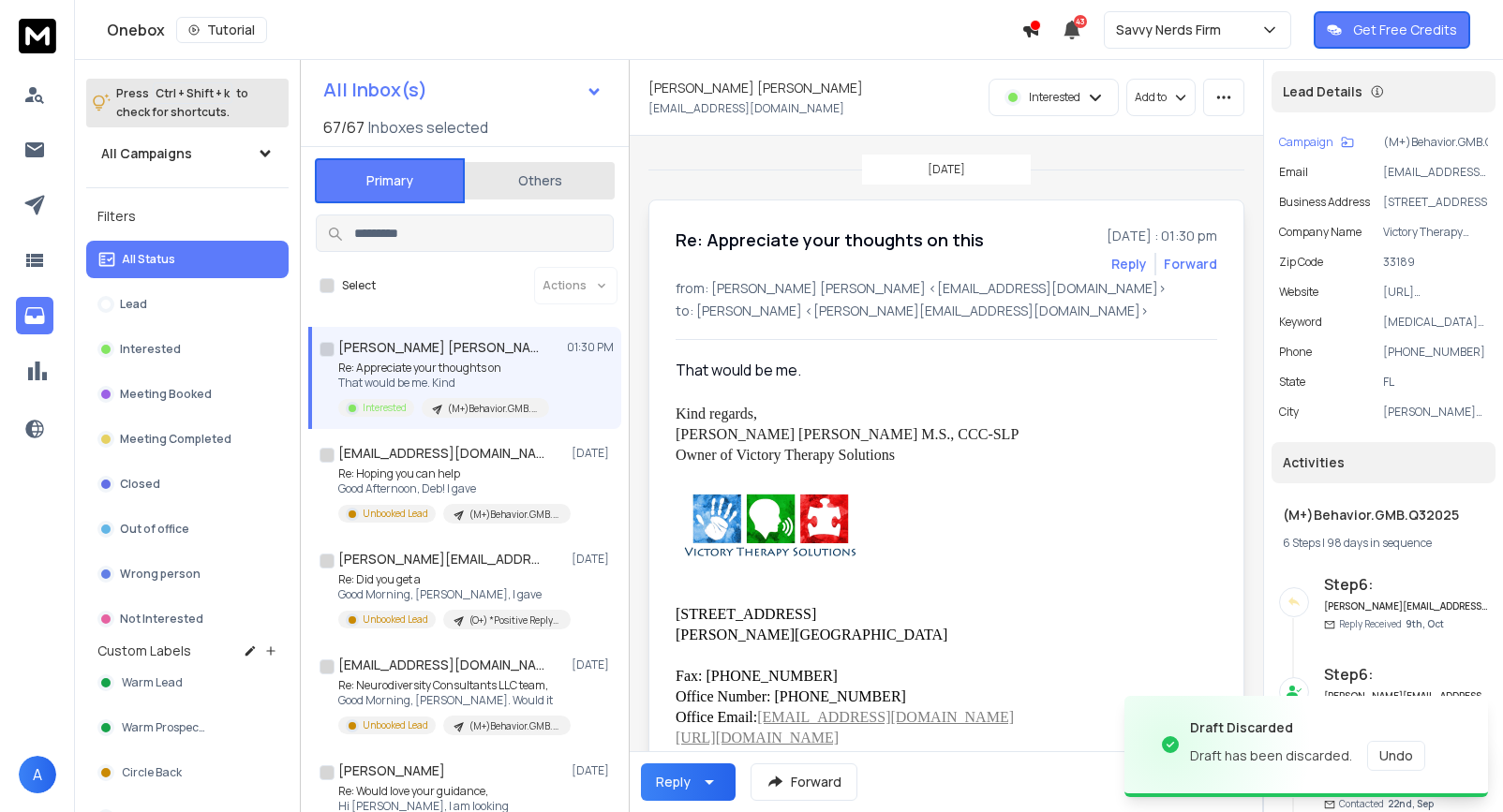
click at [657, 788] on div "Reply" at bounding box center [673, 782] width 35 height 19
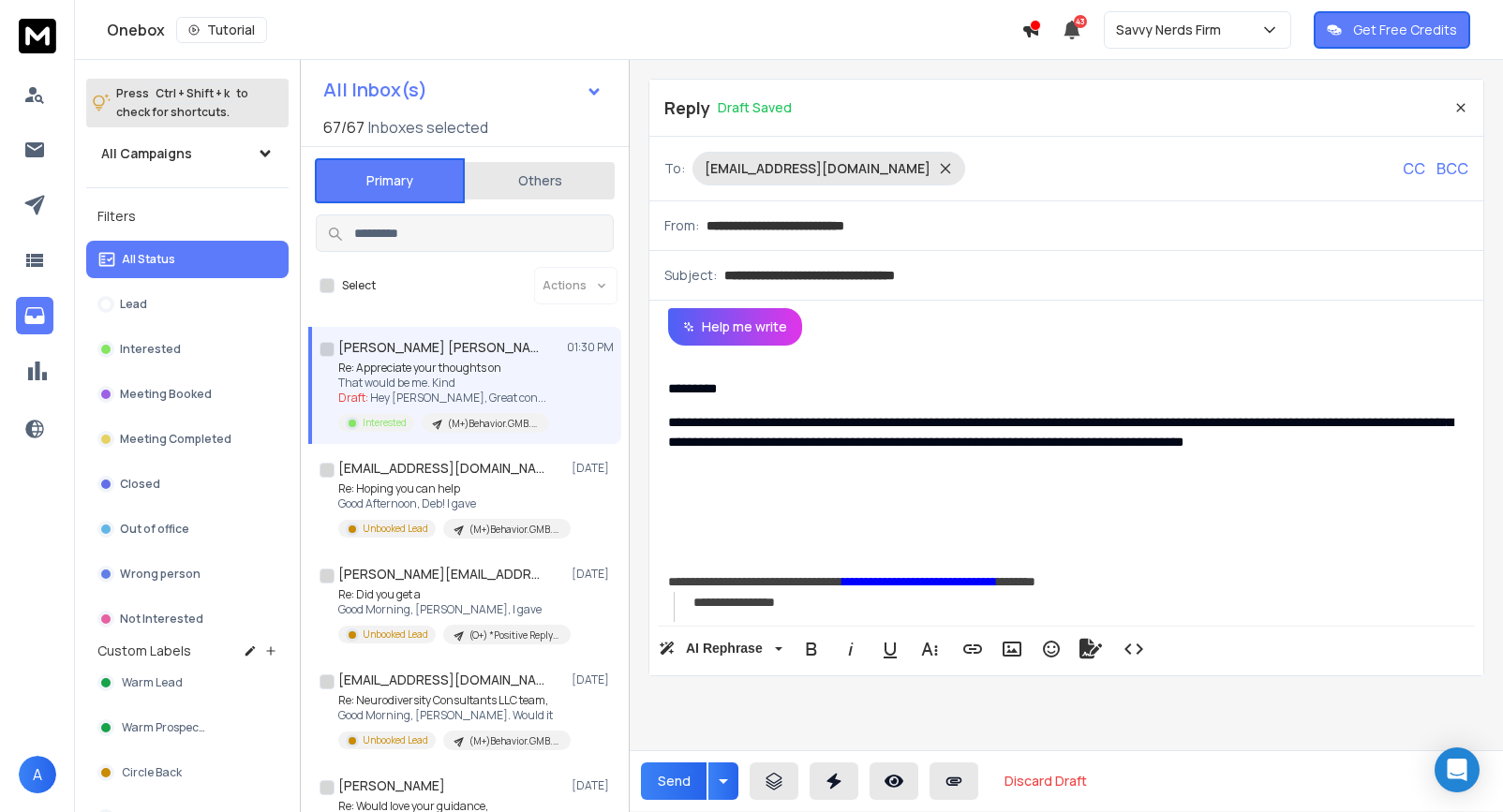
click at [736, 533] on div at bounding box center [1066, 539] width 796 height 21
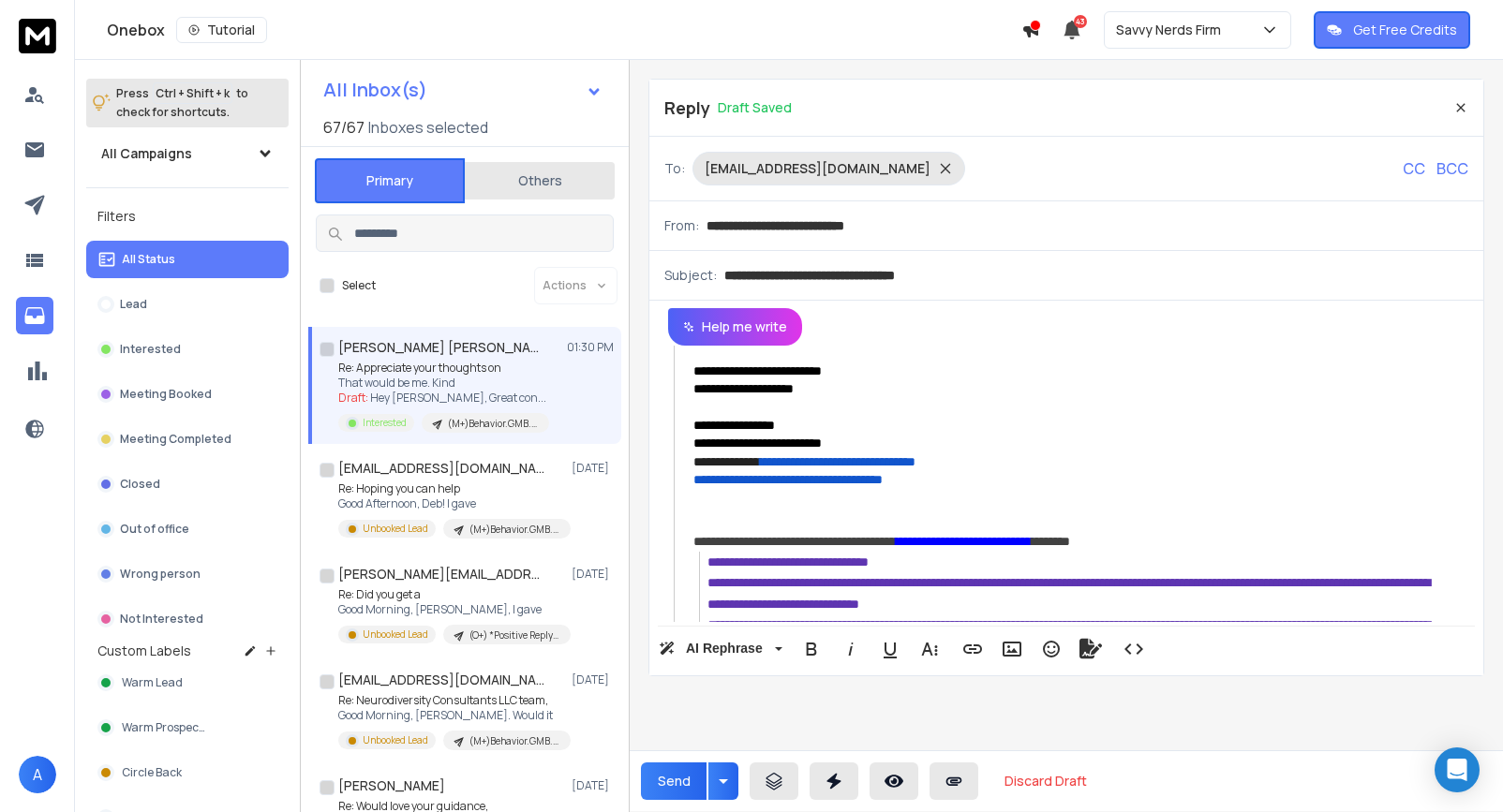
scroll to position [428, 0]
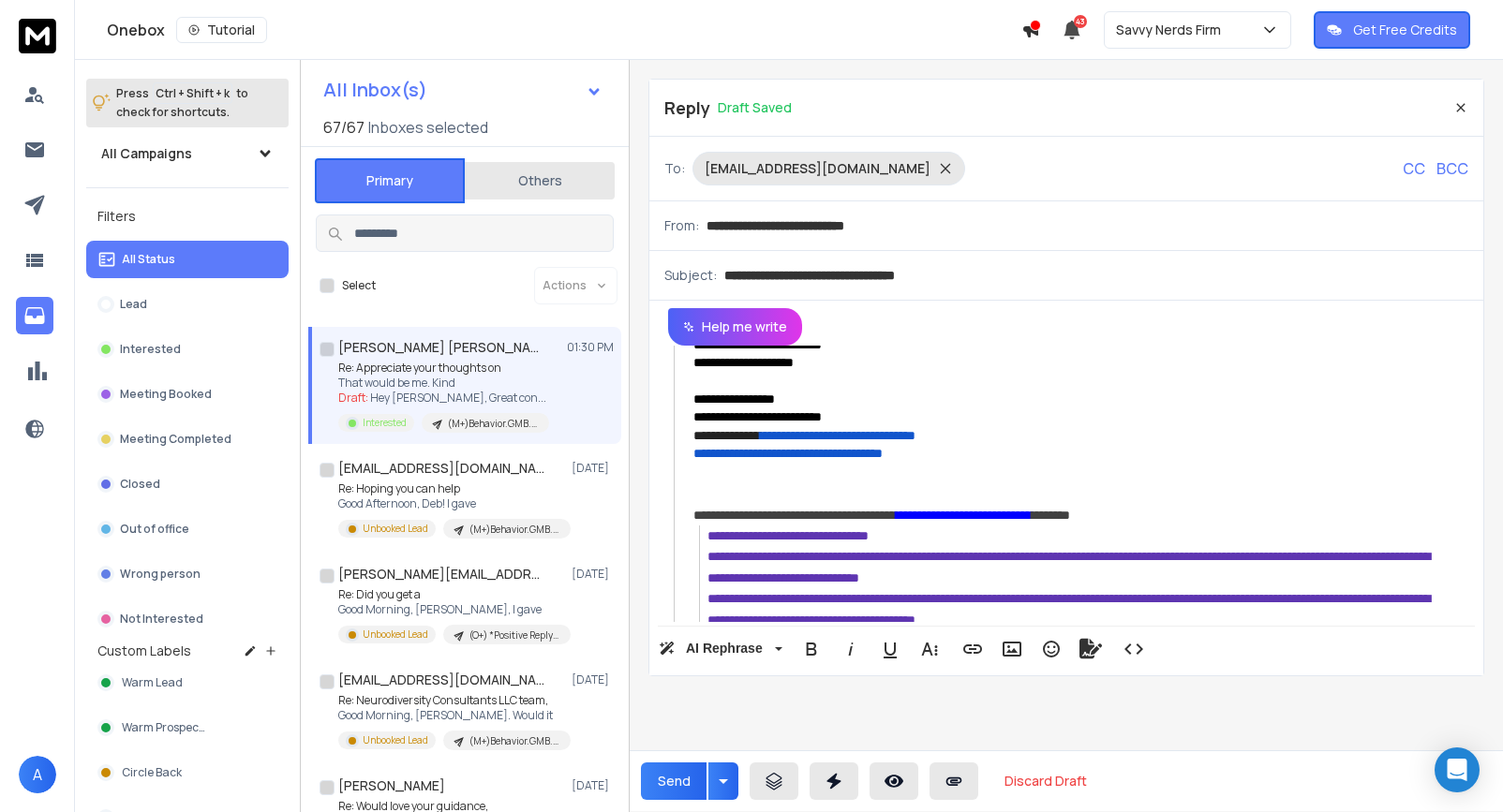
click at [676, 784] on button "Send" at bounding box center [674, 781] width 66 height 38
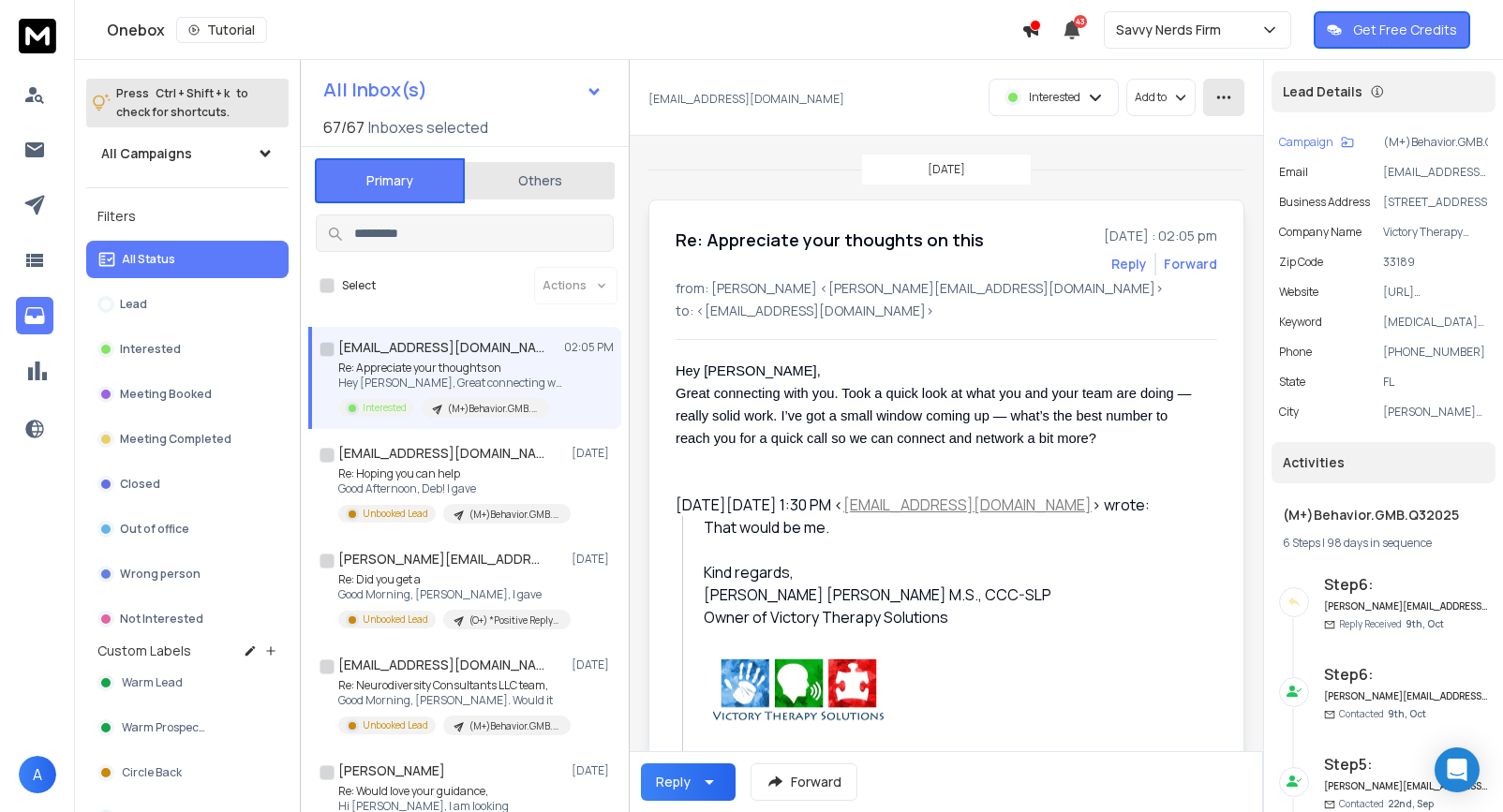
drag, startPoint x: 465, startPoint y: 356, endPoint x: 1219, endPoint y: 108, distance: 793.7
click at [465, 356] on h1 "[EMAIL_ADDRESS][DOMAIN_NAME]" at bounding box center [440, 347] width 206 height 19
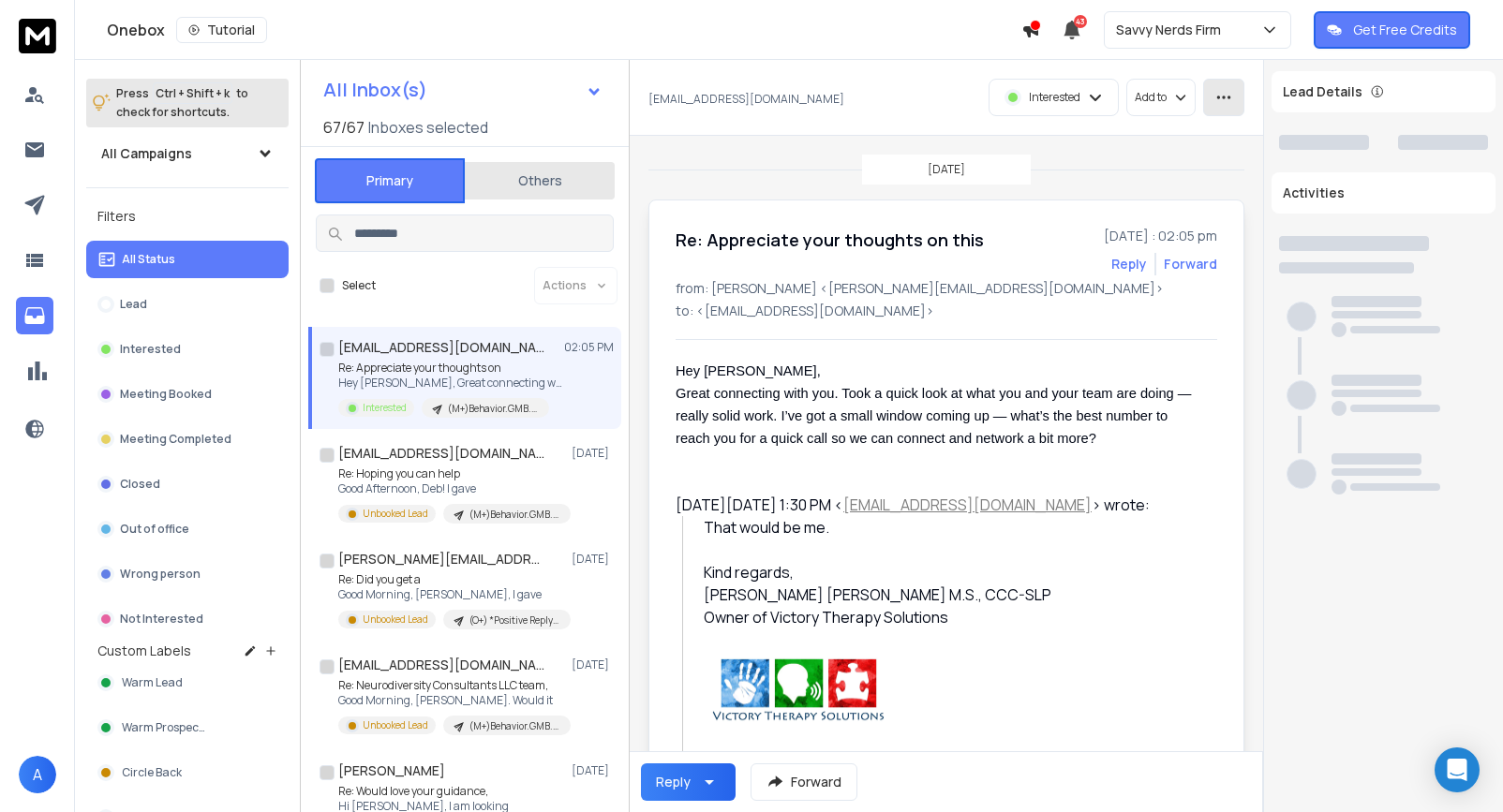
click at [1219, 108] on button "button" at bounding box center [1223, 98] width 41 height 38
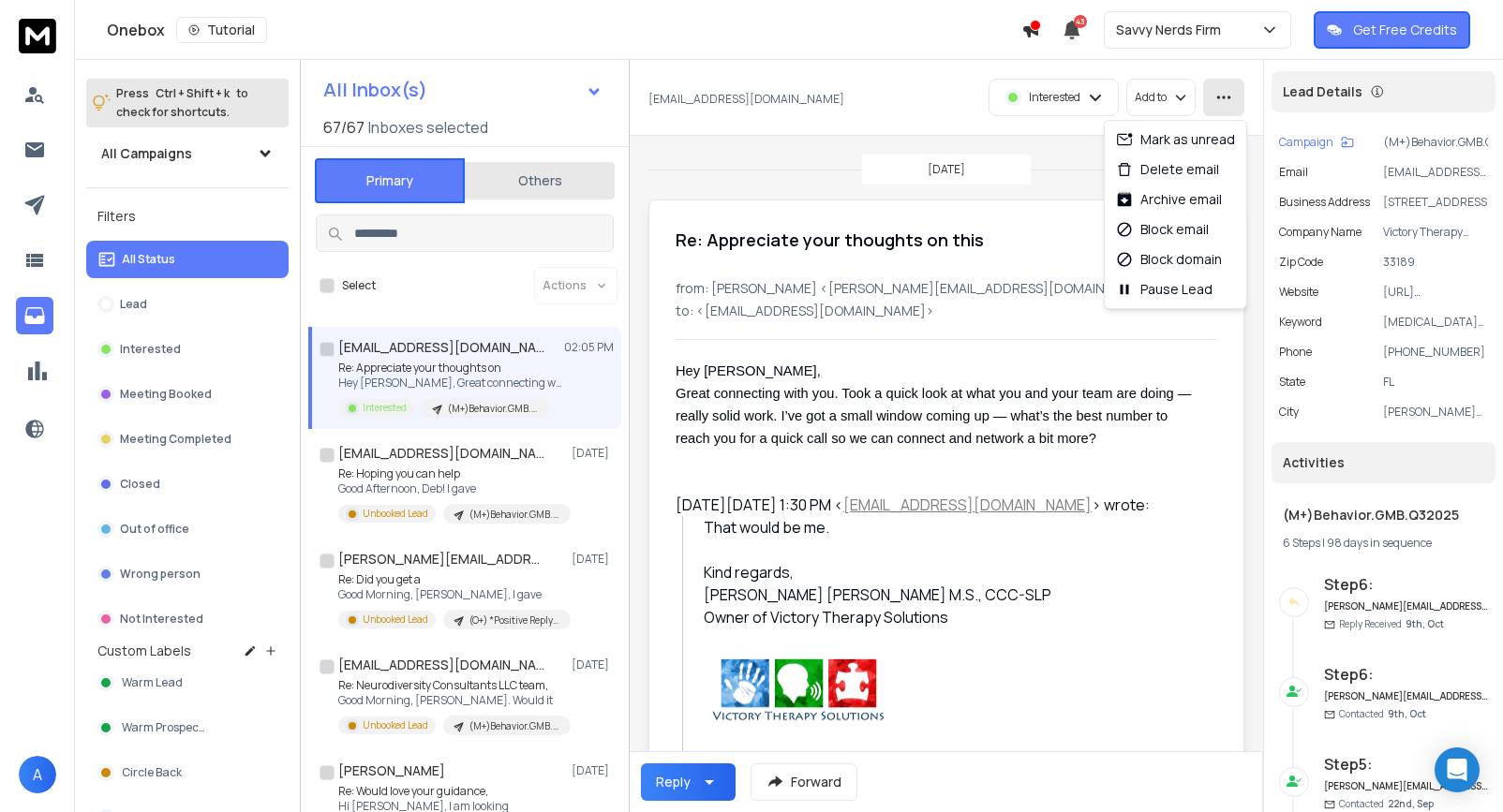
click at [910, 422] on span "Great connecting with you. Took a quick look at what you and your team are doin…" at bounding box center [935, 416] width 520 height 60
click at [1083, 105] on div "Interested" at bounding box center [1053, 98] width 128 height 36
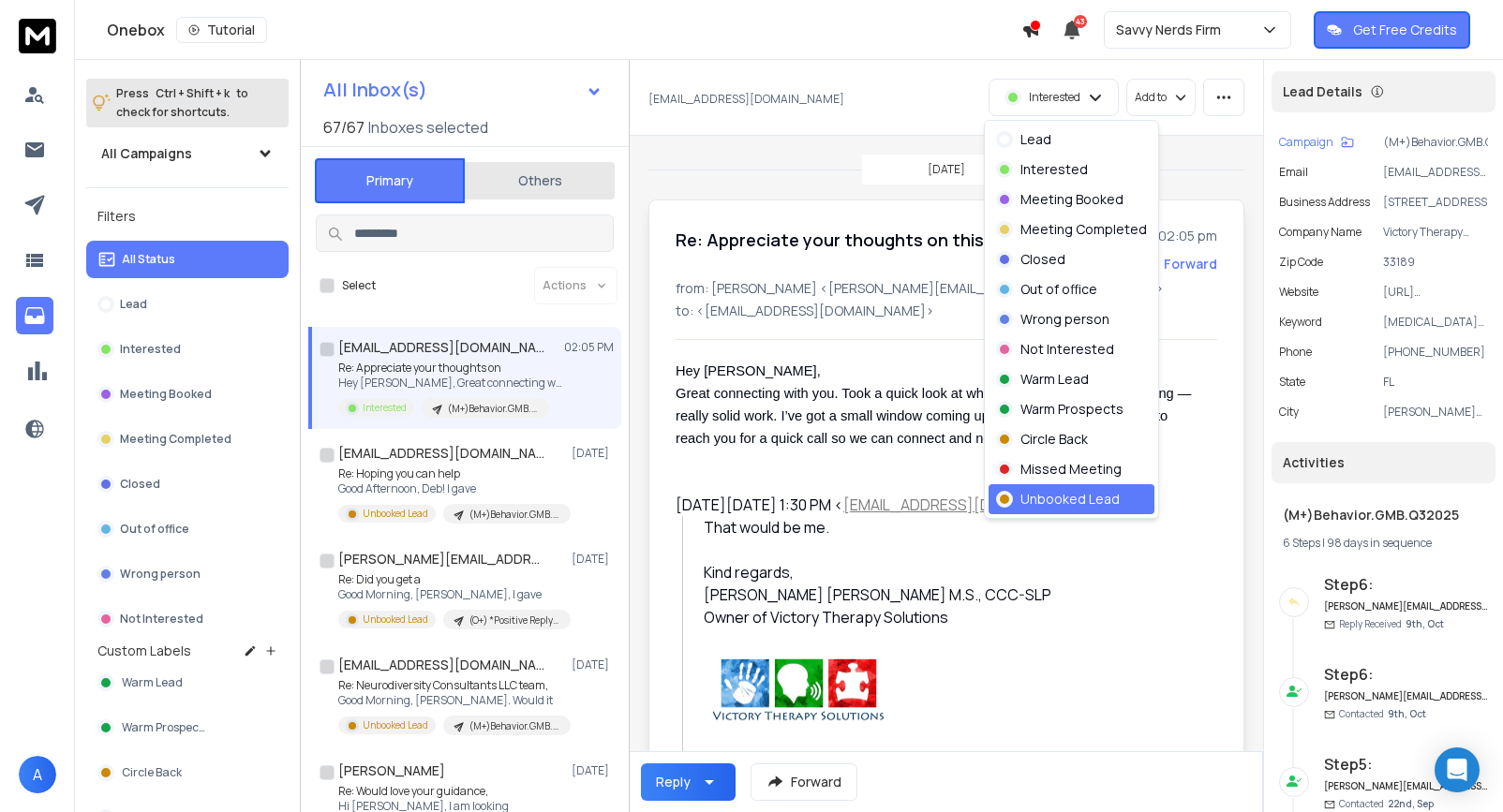
click at [1079, 502] on p "Unbooked Lead" at bounding box center [1070, 500] width 100 height 19
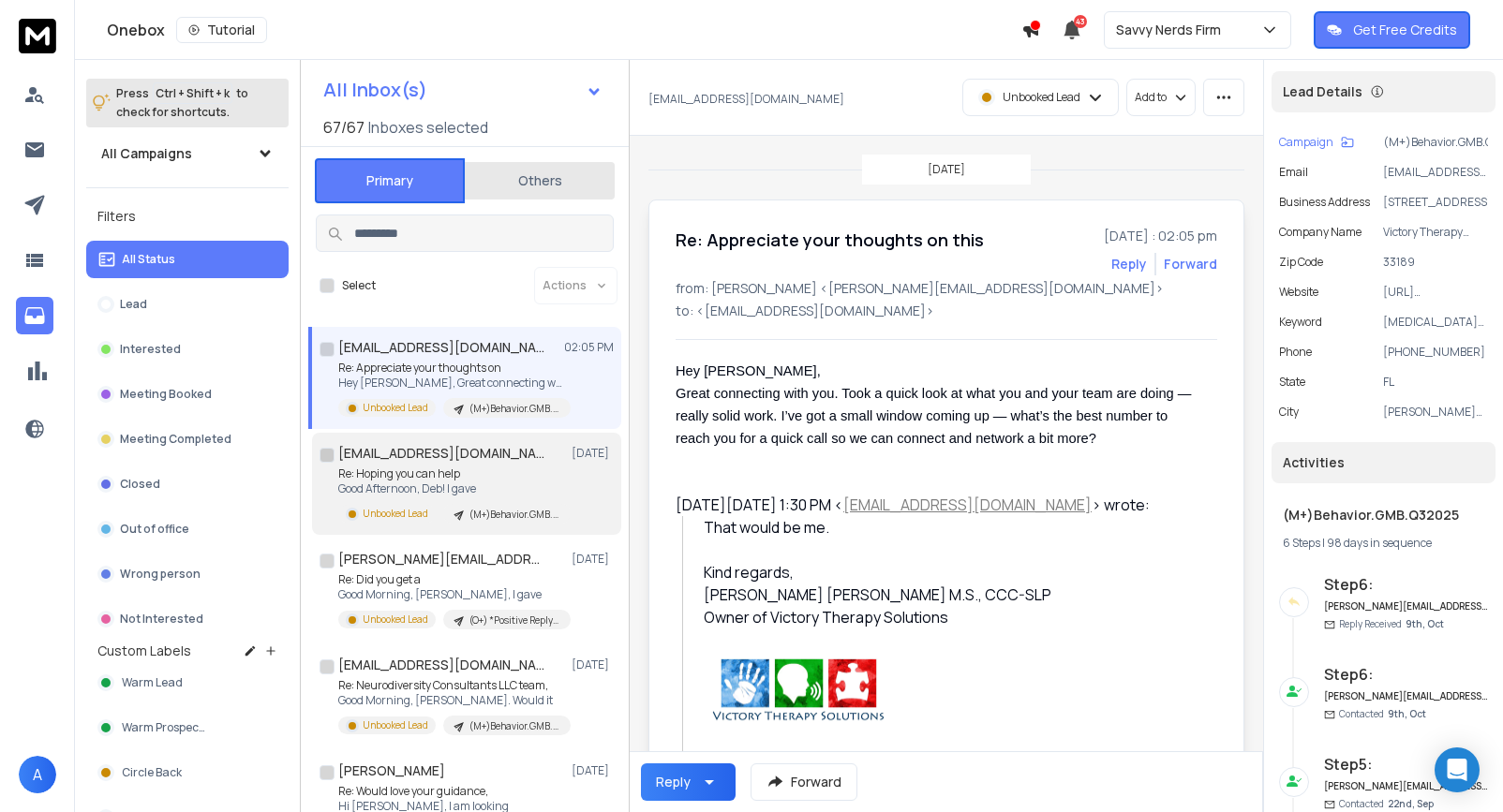
click at [524, 454] on h1 "[EMAIL_ADDRESS][DOMAIN_NAME]" at bounding box center [440, 454] width 206 height 19
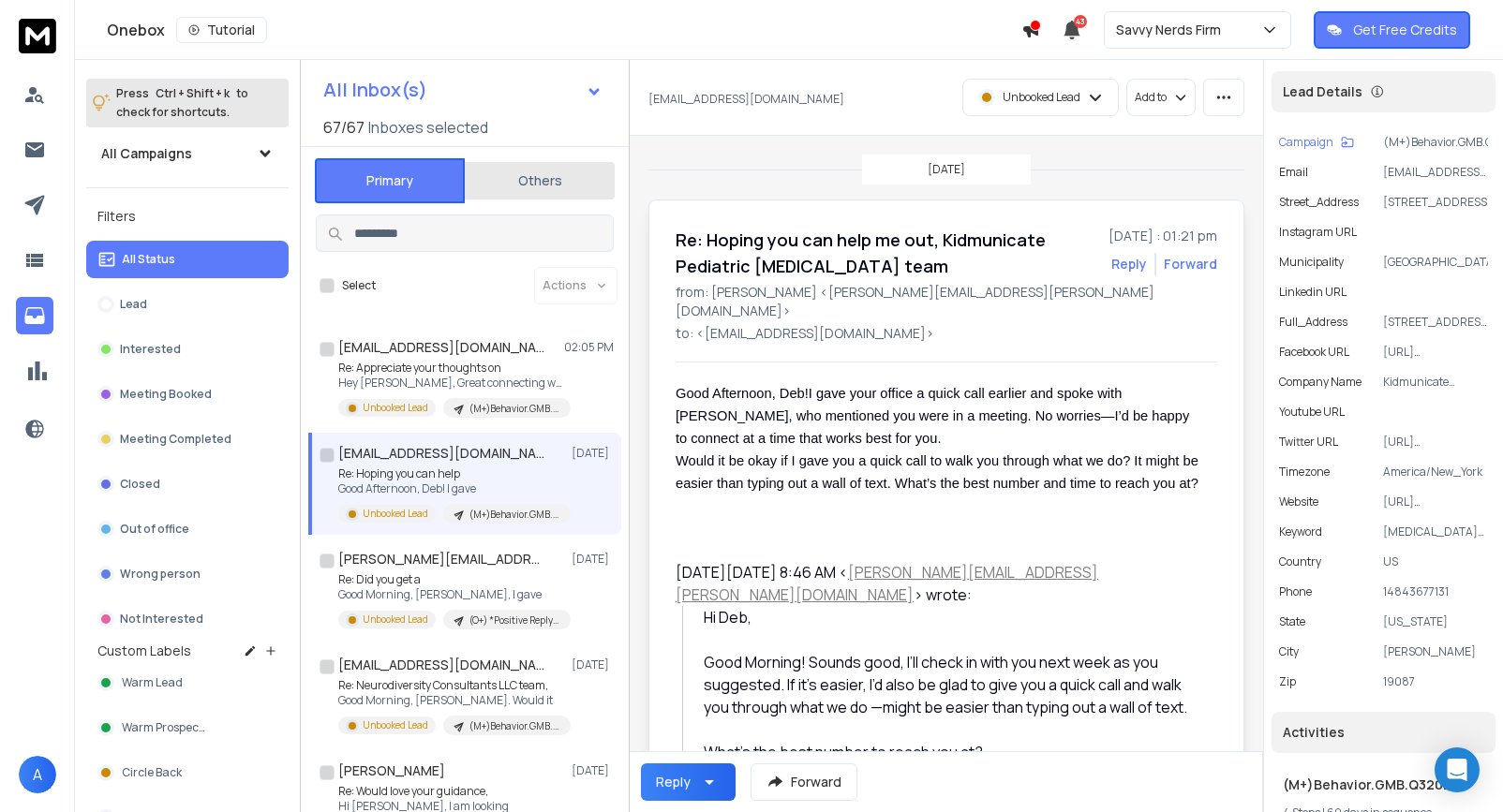
drag, startPoint x: 1256, startPoint y: 225, endPoint x: 1256, endPoint y: 247, distance: 22.0
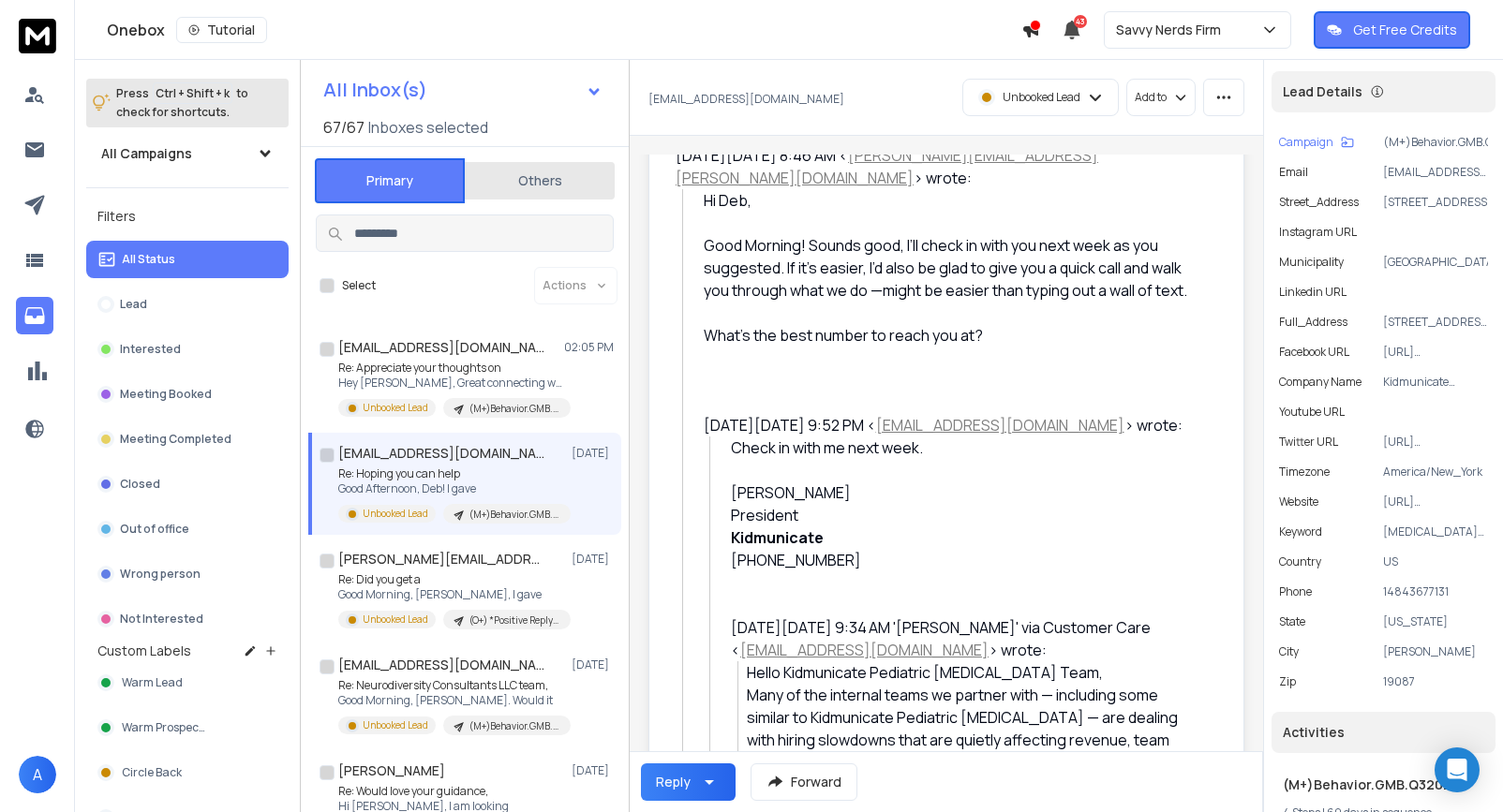
scroll to position [433, 0]
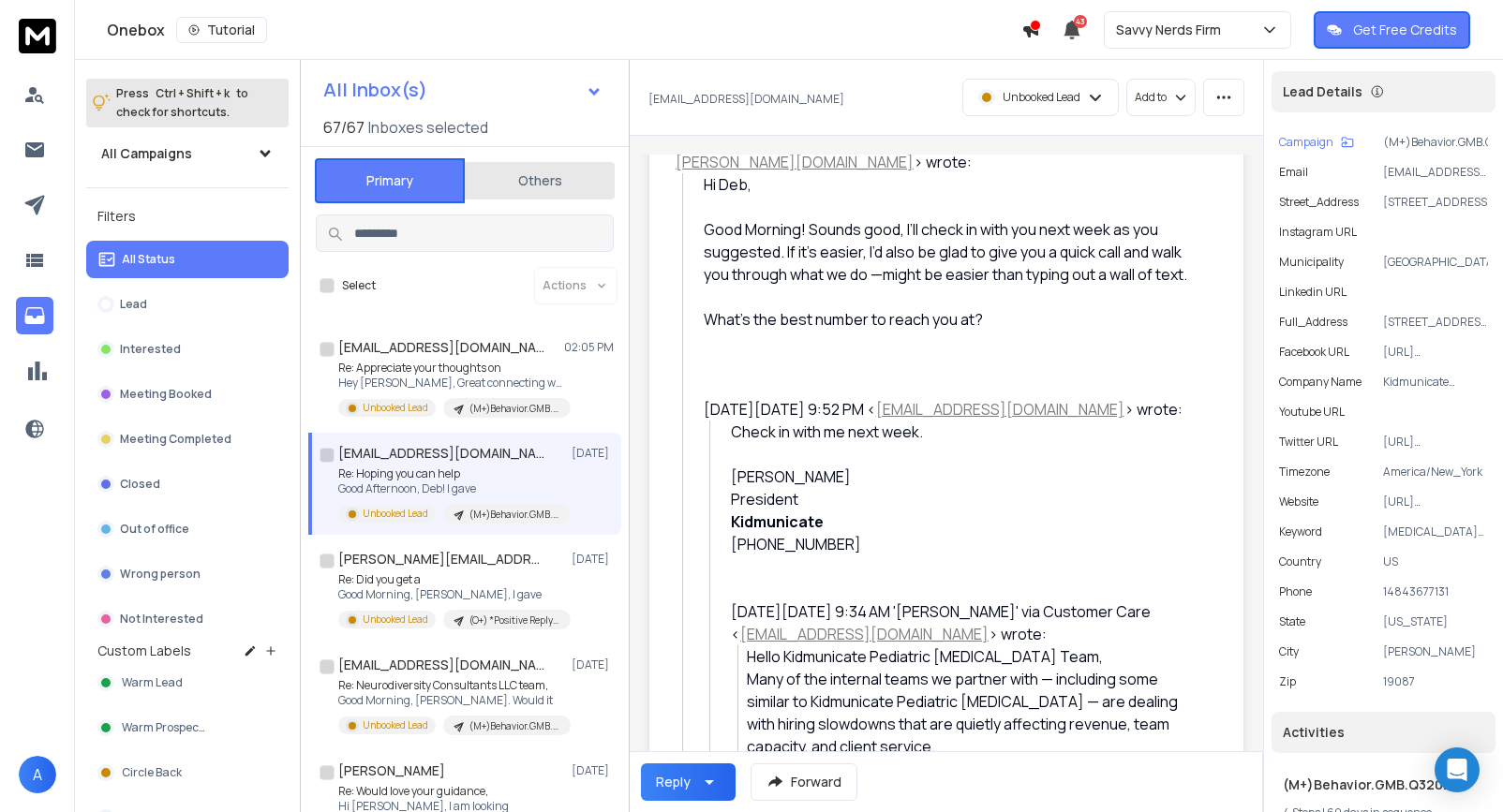
click at [798, 555] on div "484-367-7131" at bounding box center [966, 544] width 472 height 23
copy div "Debra Sampson President Kidmunicate"
click at [61, 591] on div "A" at bounding box center [38, 406] width 75 height 812
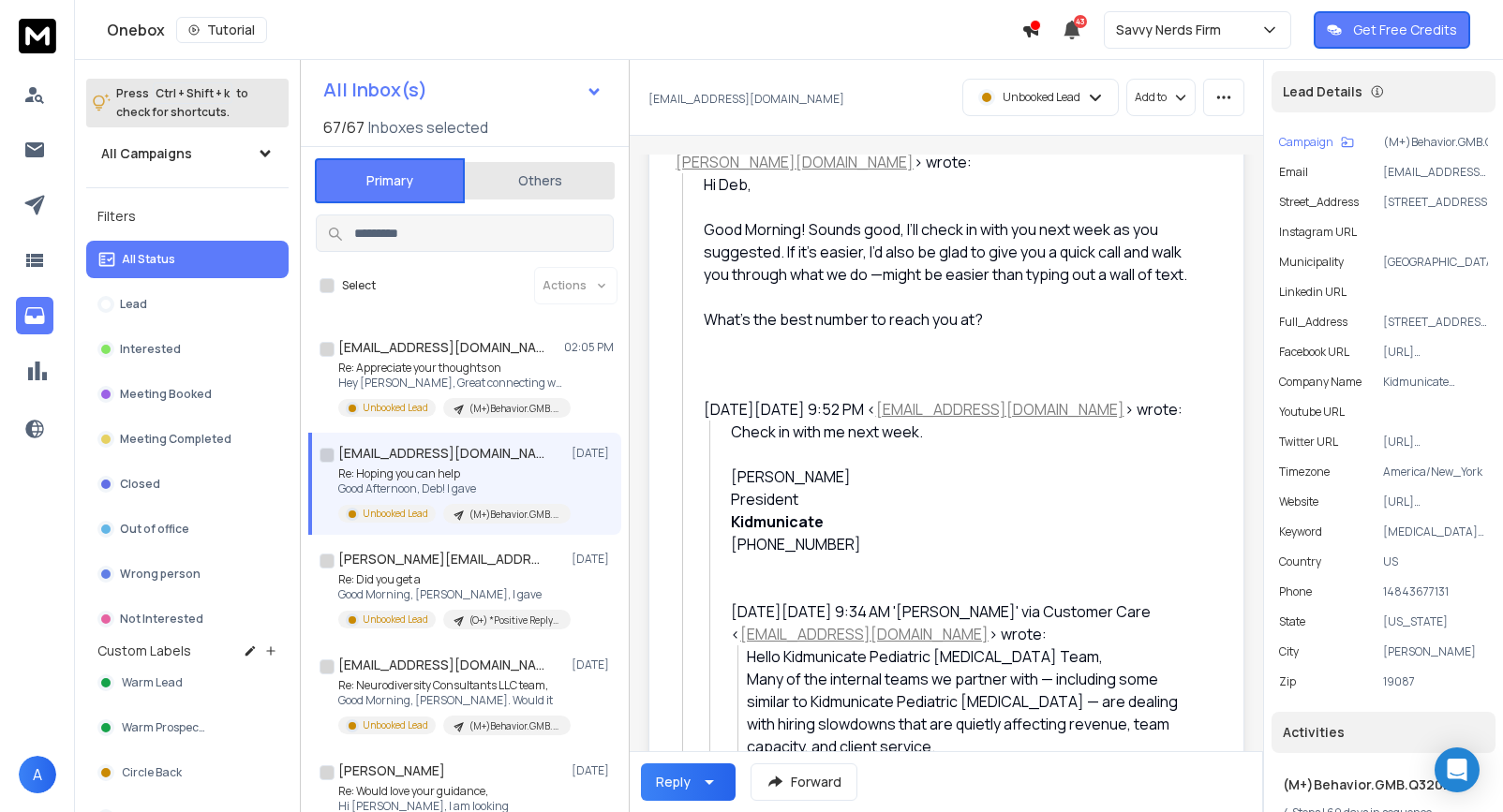
click at [966, 519] on div "Debra Sampson President Kidmunicate 484-367-7131" at bounding box center [966, 511] width 472 height 90
click at [1019, 511] on div "President" at bounding box center [966, 500] width 472 height 23
click at [930, 286] on div "Good Morning! Sounds good, I’ll check in with you next week as you suggested. I…" at bounding box center [953, 252] width 500 height 68
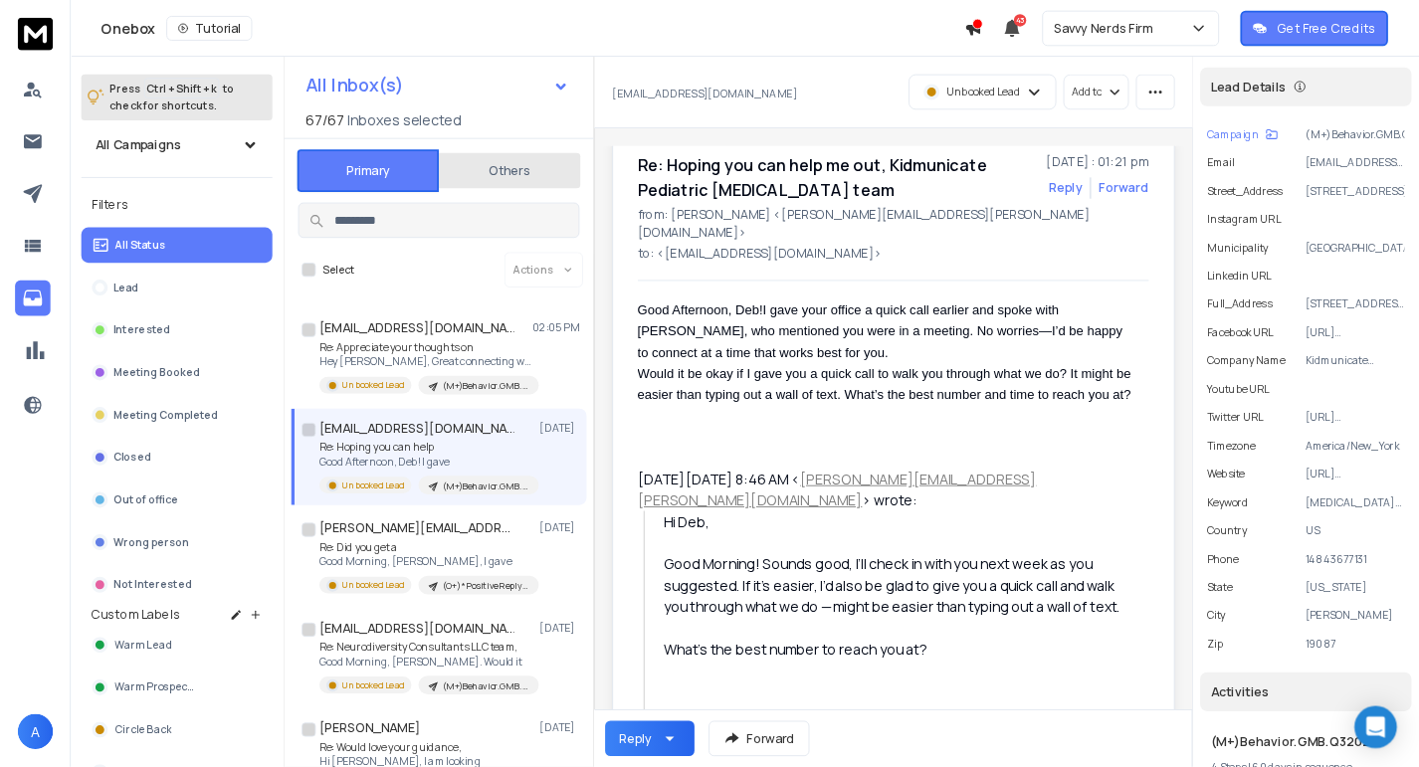
scroll to position [0, 0]
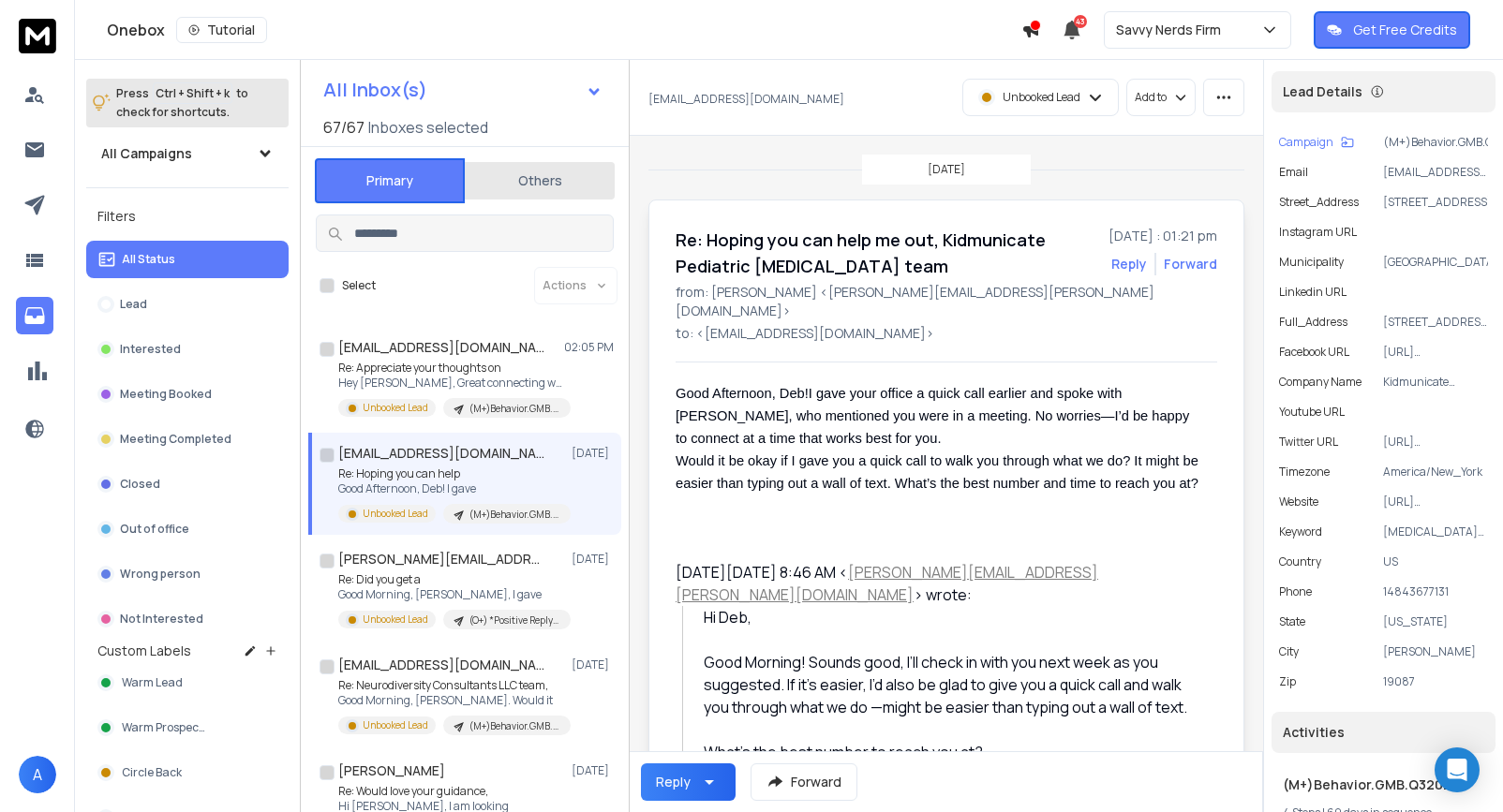
click at [865, 464] on span "Would it be okay if I gave you a quick call to walk you through what we do? It …" at bounding box center [938, 472] width 526 height 38
click at [819, 494] on div "Would it be okay if I gave you a quick call to walk you through what we do? It …" at bounding box center [938, 471] width 526 height 45
click at [821, 443] on div "Good Afternoon, Deb! I gave your office a quick call earlier and spoke with Cla…" at bounding box center [938, 415] width 526 height 68
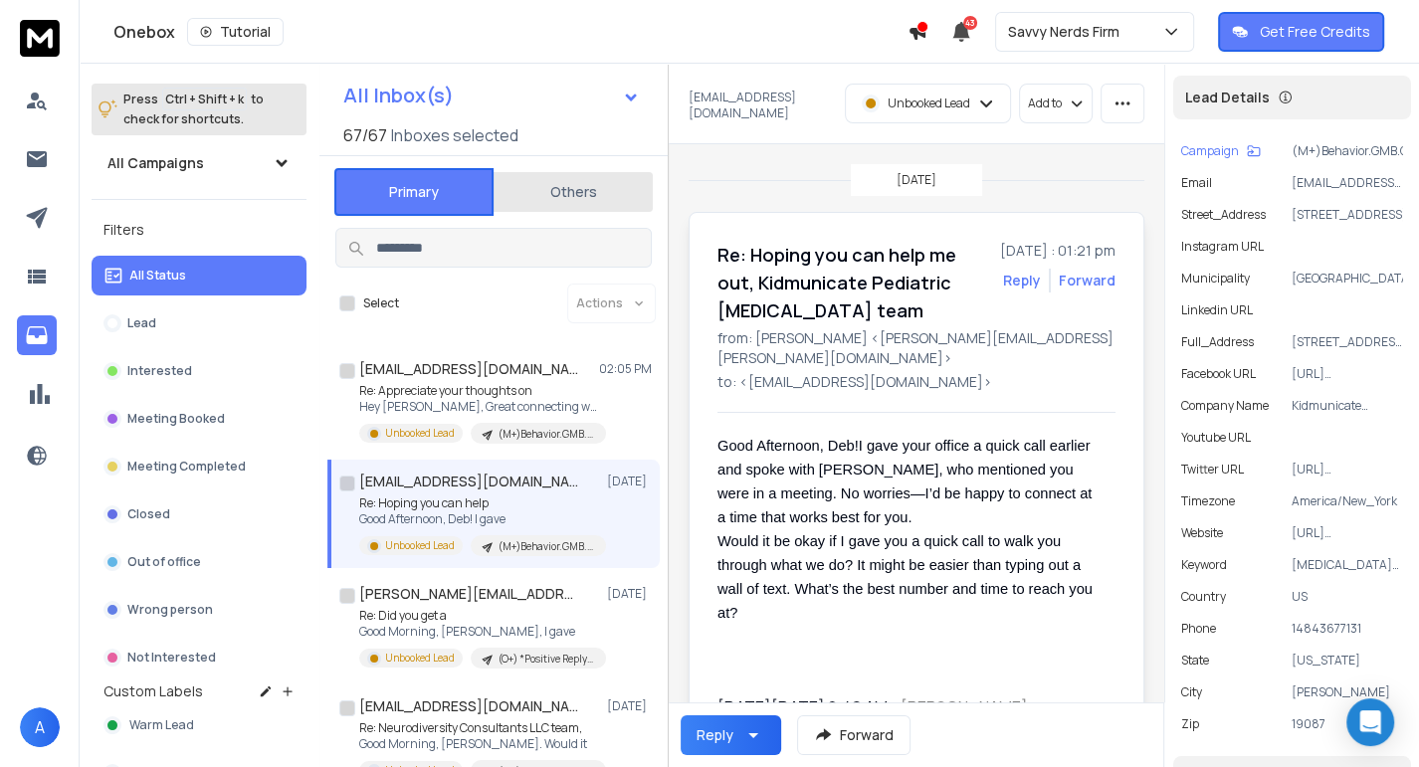
click at [938, 534] on span "Would it be okay if I gave you a quick call to walk you through what we do? It …" at bounding box center [907, 578] width 379 height 88
click at [724, 438] on span "Good Afternoon, Deb!" at bounding box center [788, 446] width 141 height 16
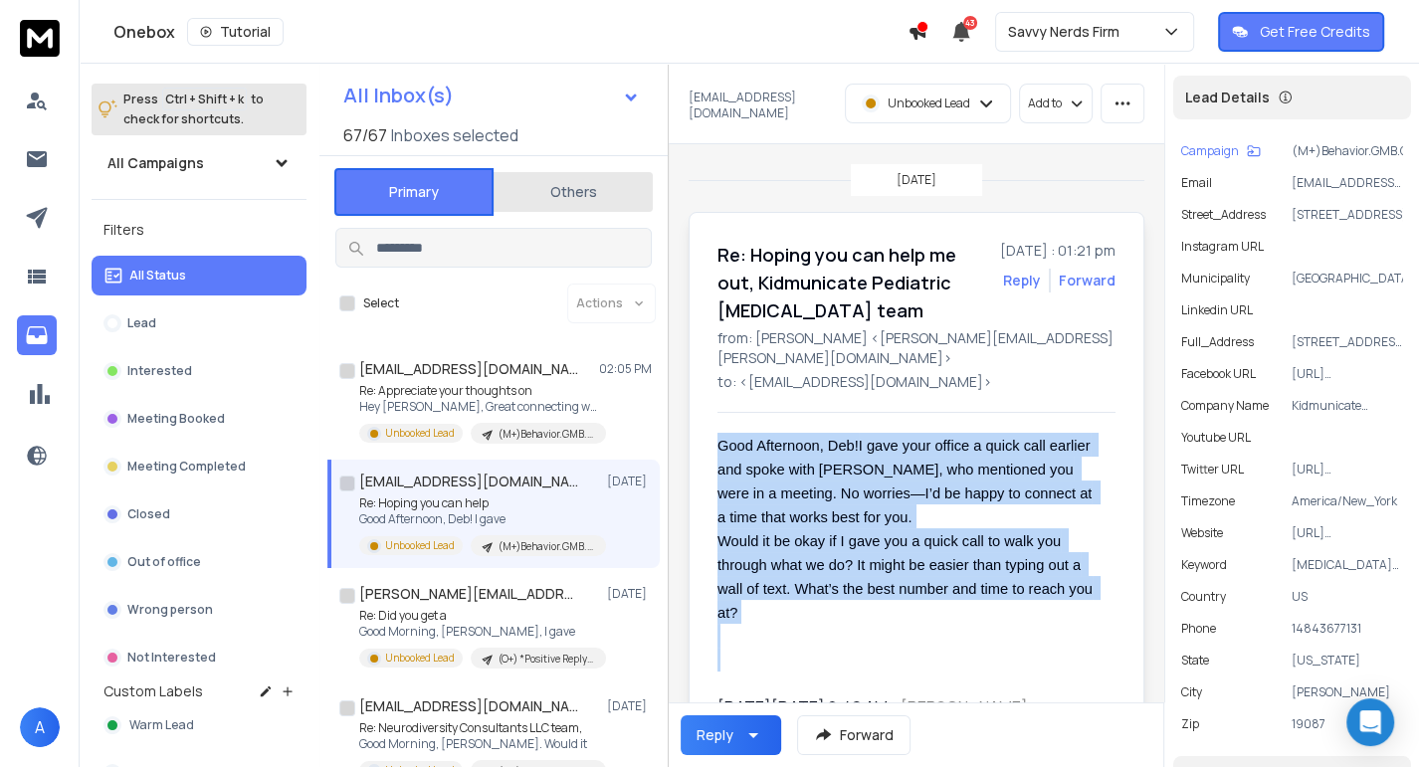
drag, startPoint x: 724, startPoint y: 422, endPoint x: 965, endPoint y: 559, distance: 277.3
copy div "Good Afternoon, Deb! I gave your office a quick call earlier and spoke with Cla…"
click at [804, 471] on span "I gave your office a quick call earlier and spoke with Clarissa, who mentioned …" at bounding box center [907, 482] width 378 height 88
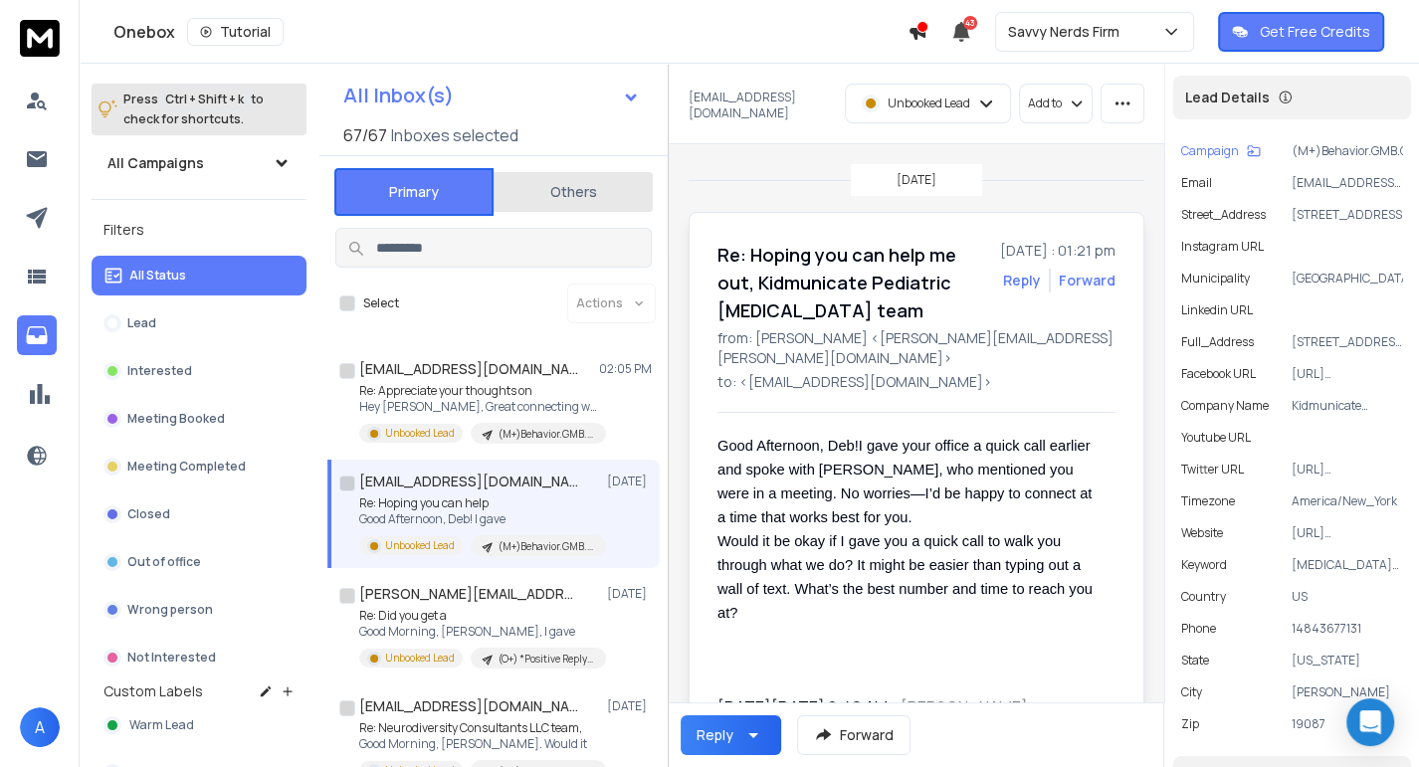
click at [819, 453] on span "I gave your office a quick call earlier and spoke with Clarissa, who mentioned …" at bounding box center [907, 482] width 378 height 88
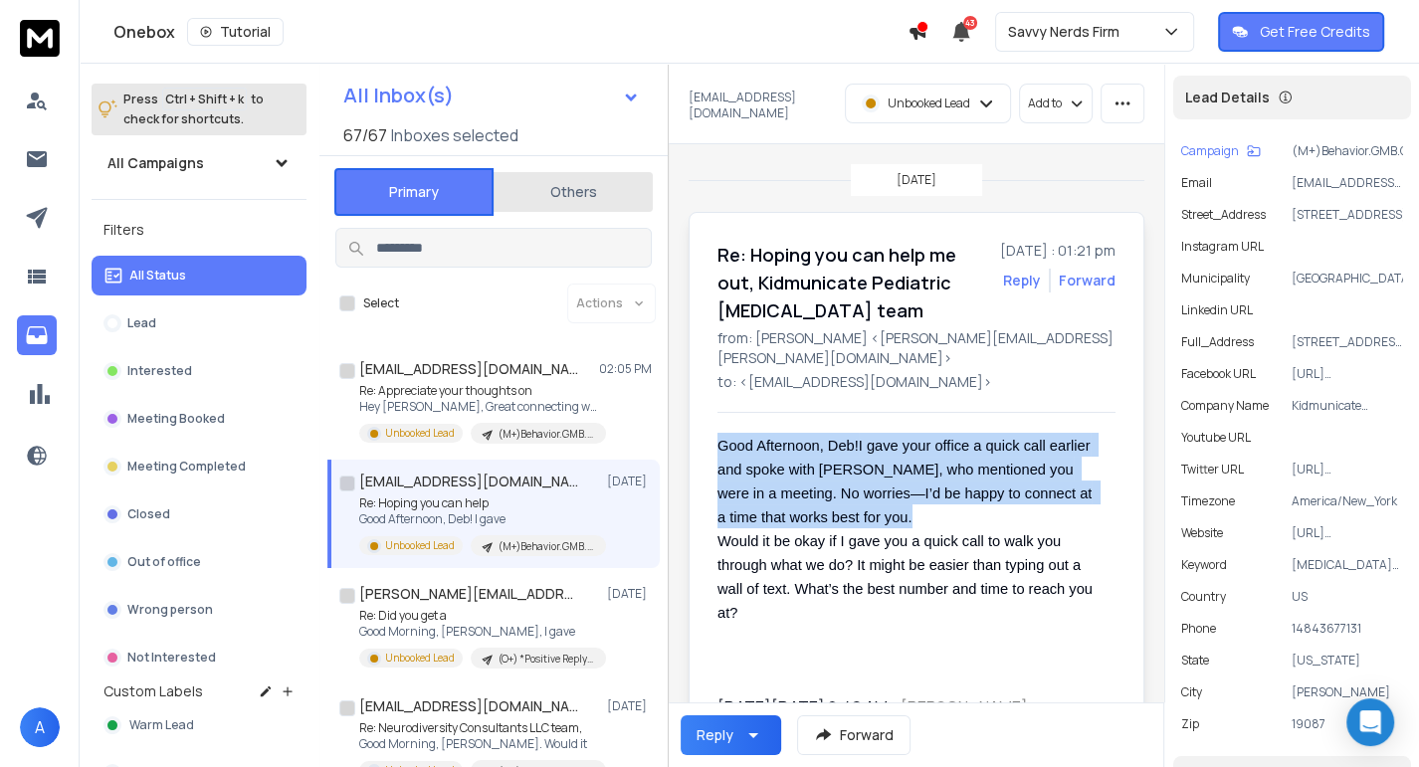
click at [819, 453] on span "I gave your office a quick call earlier and spoke with Clarissa, who mentioned …" at bounding box center [907, 482] width 378 height 88
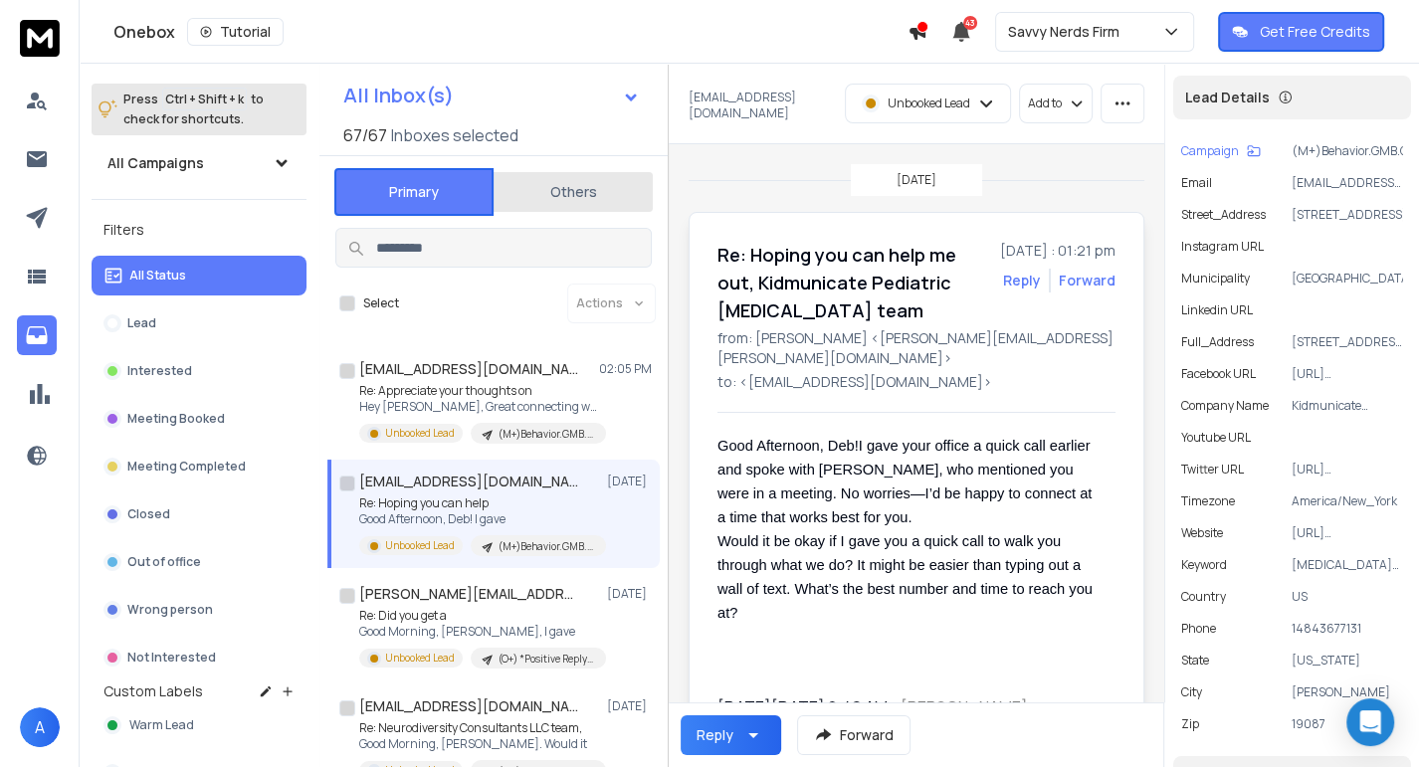
click at [867, 542] on span "Would it be okay if I gave you a quick call to walk you through what we do? It …" at bounding box center [907, 578] width 379 height 88
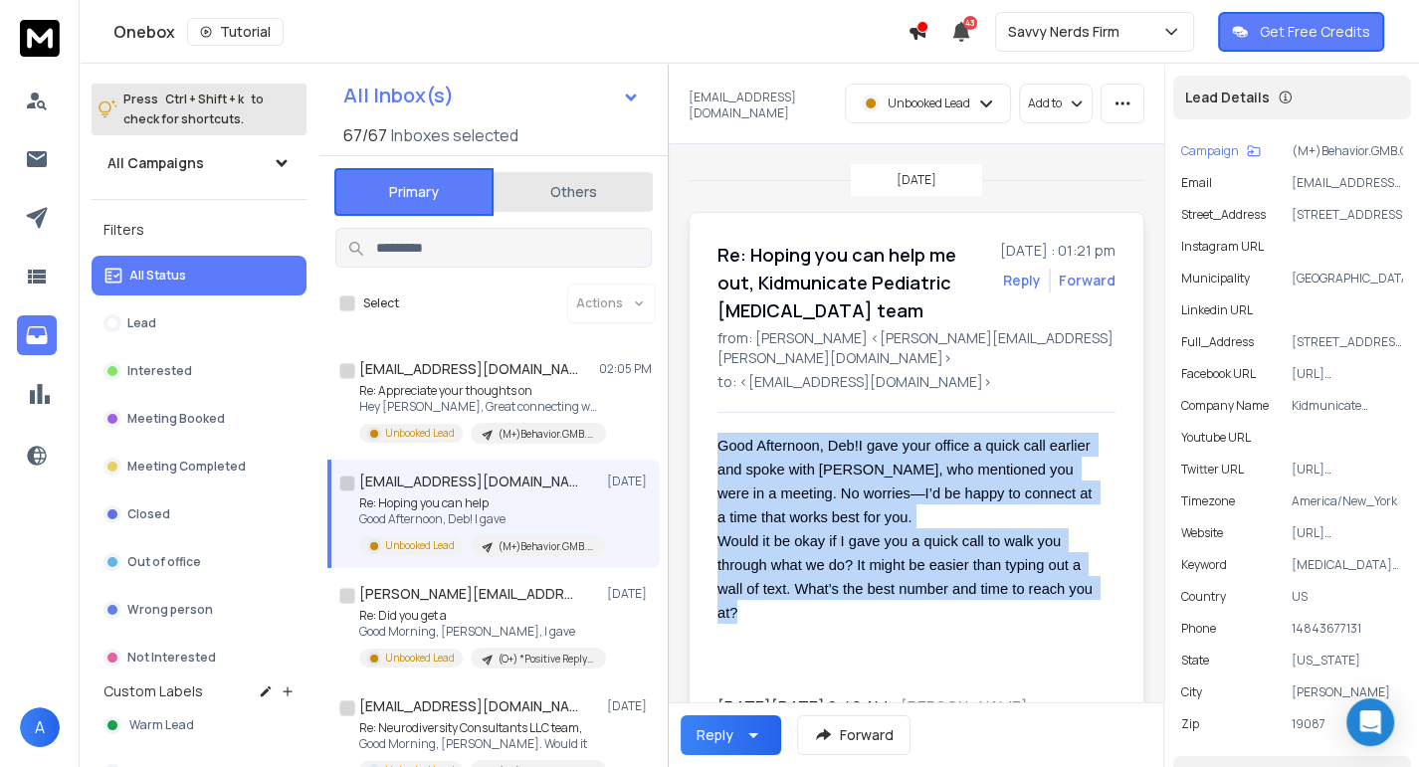
drag, startPoint x: 977, startPoint y: 553, endPoint x: 701, endPoint y: 433, distance: 300.9
copy b "Good Afternoon, Deb! I gave your office a quick call earlier and spoke with Cla…"
click at [839, 534] on span "Would it be okay if I gave you a quick call to walk you through what we do? It …" at bounding box center [907, 578] width 379 height 88
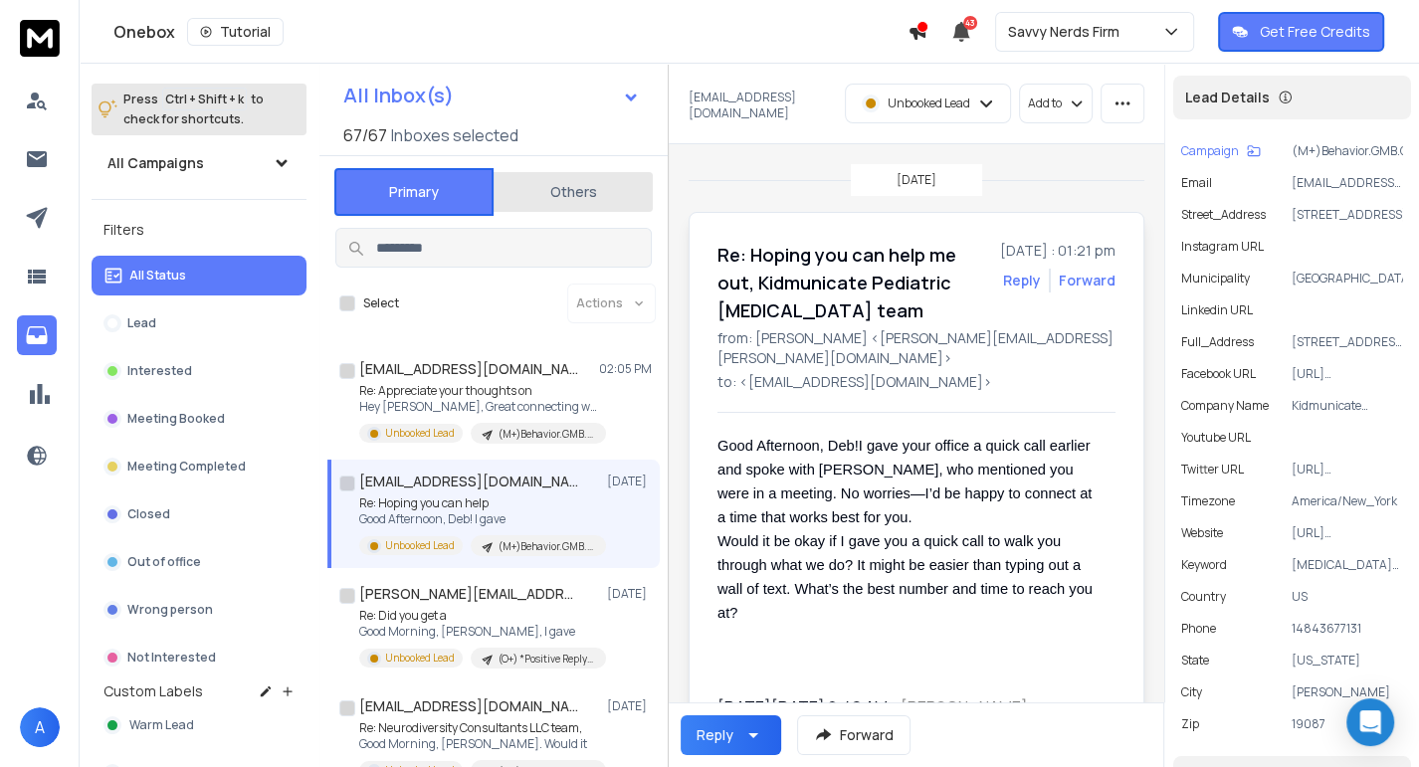
click at [709, 731] on div "Reply" at bounding box center [715, 736] width 37 height 20
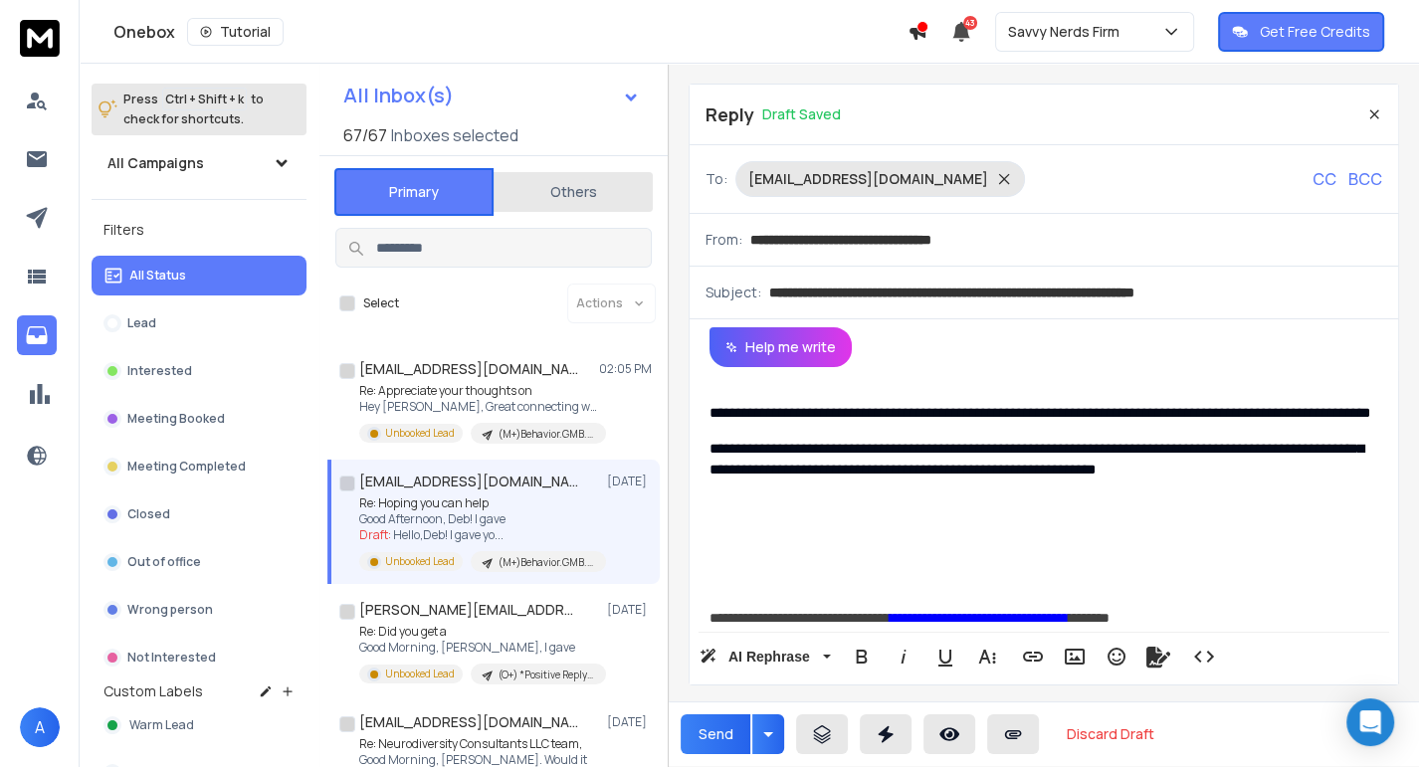
click at [1016, 416] on span "**********" at bounding box center [1040, 413] width 661 height 14
click at [1114, 415] on span "**********" at bounding box center [1016, 413] width 613 height 14
click at [761, 418] on span "**********" at bounding box center [1016, 413] width 613 height 14
click at [744, 419] on span "**********" at bounding box center [1016, 413] width 613 height 14
click at [722, 735] on button "Send" at bounding box center [716, 735] width 70 height 40
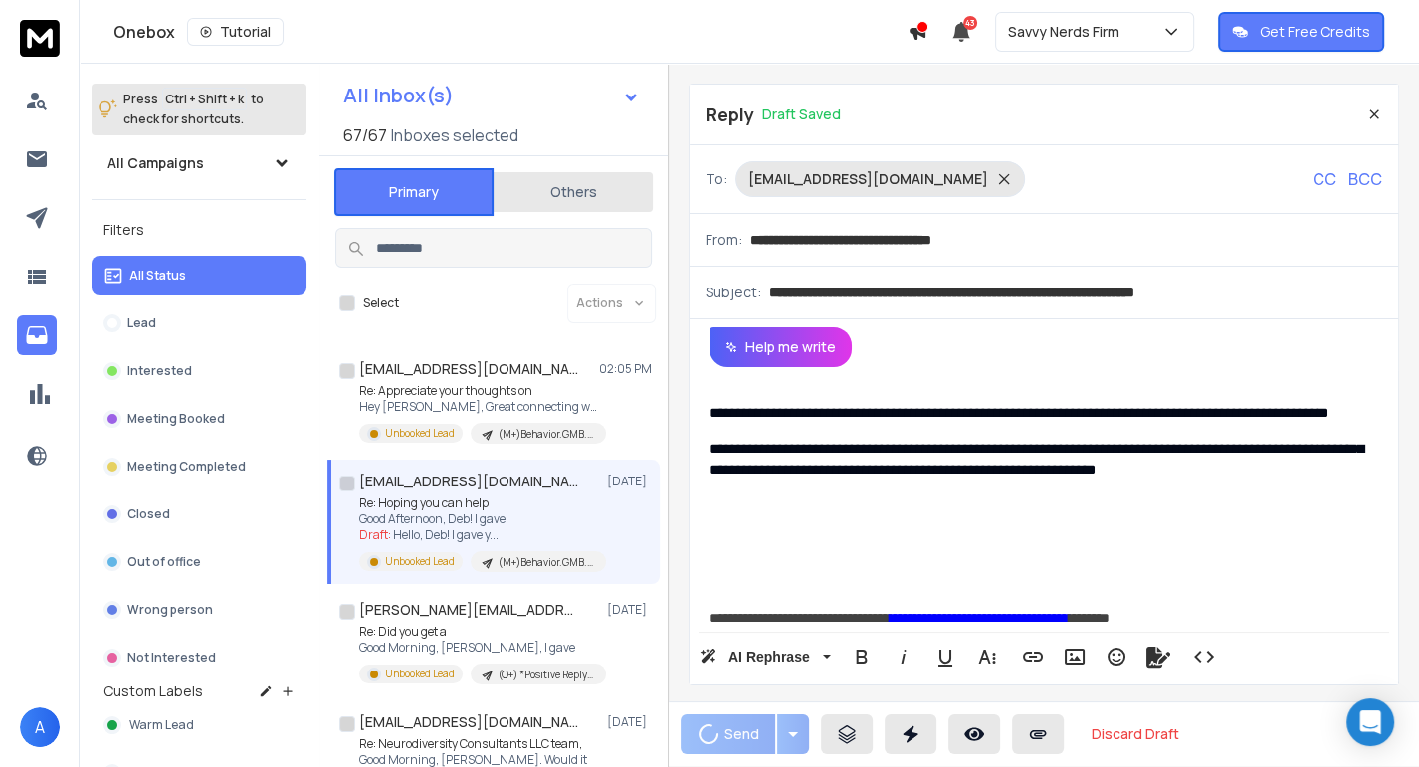
drag, startPoint x: 672, startPoint y: 388, endPoint x: 669, endPoint y: 356, distance: 32.0
click at [669, 356] on div "**********" at bounding box center [1044, 499] width 751 height 871
